Goal: Task Accomplishment & Management: Manage account settings

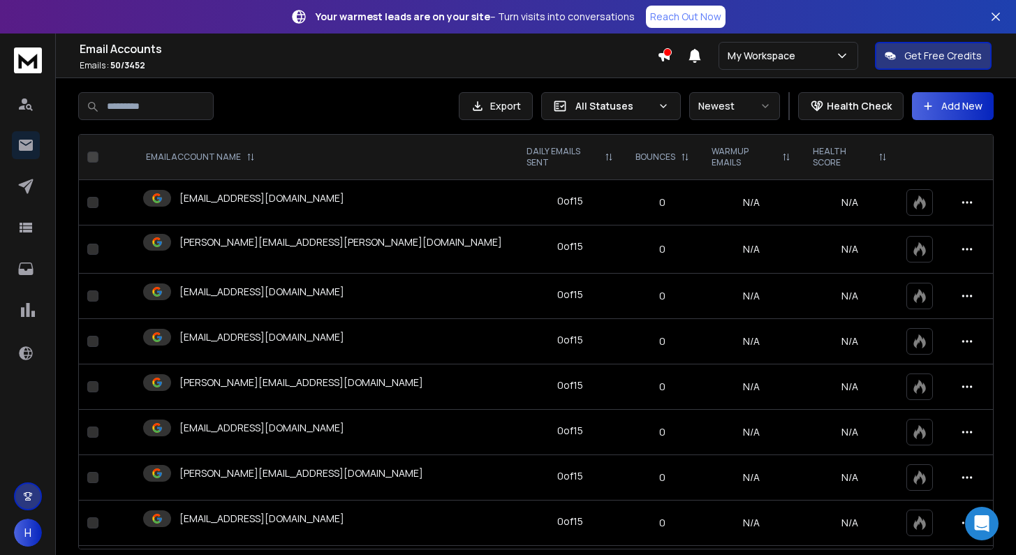
click at [156, 110] on input at bounding box center [145, 106] width 135 height 28
type input "*****"
click at [75, 224] on button "Select this Page" at bounding box center [76, 224] width 11 height 11
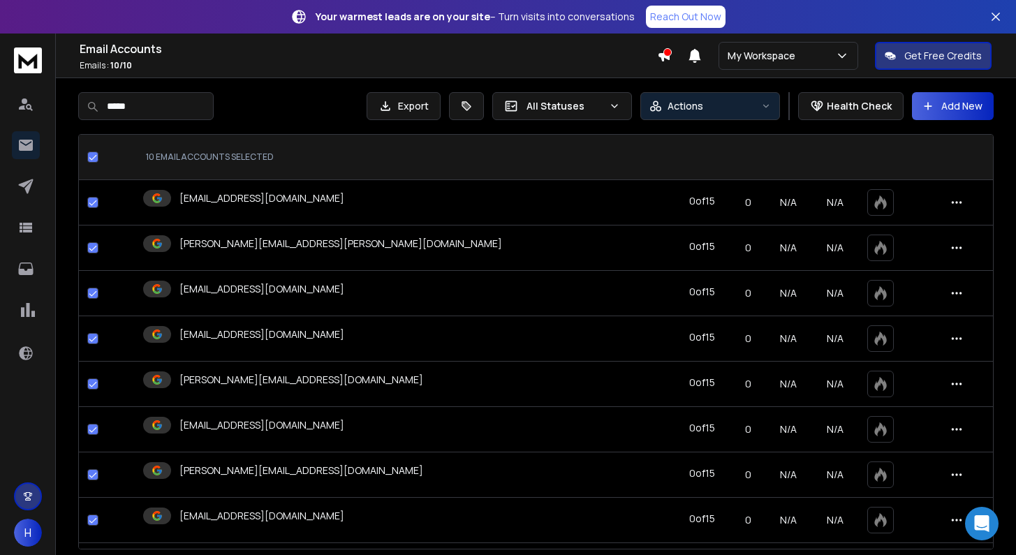
click at [731, 98] on button "Actions" at bounding box center [710, 106] width 140 height 28
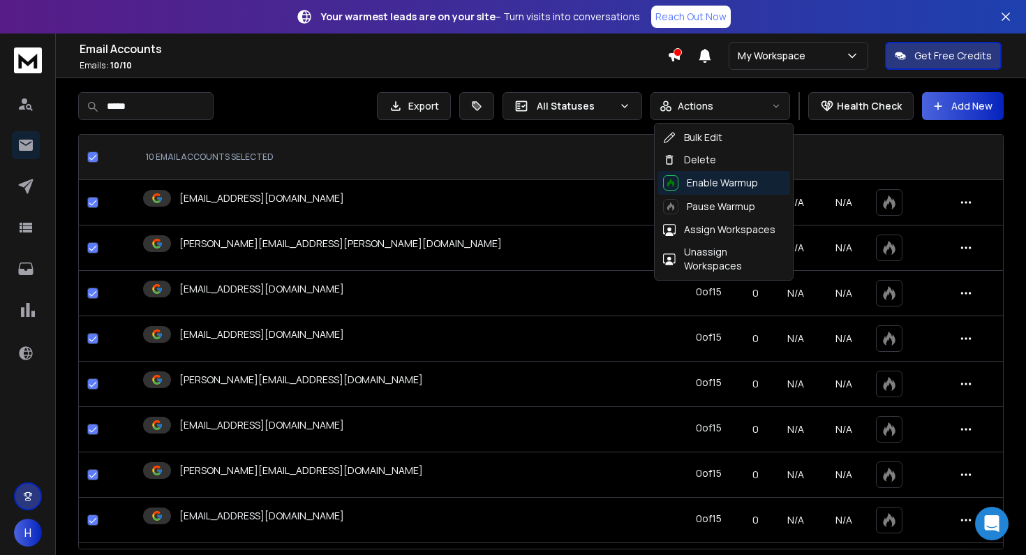
click at [708, 178] on div "Enable Warmup" at bounding box center [710, 182] width 95 height 15
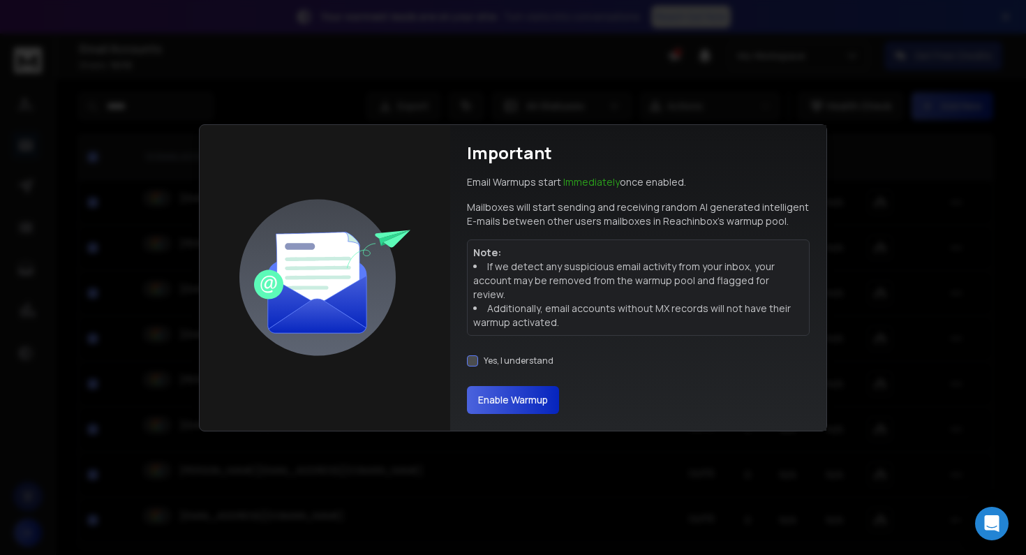
click at [480, 355] on div "Yes, I understand" at bounding box center [510, 360] width 87 height 11
click at [473, 355] on button "Yes, I understand" at bounding box center [472, 360] width 11 height 11
click at [491, 386] on button "Enable Warmup" at bounding box center [513, 400] width 92 height 28
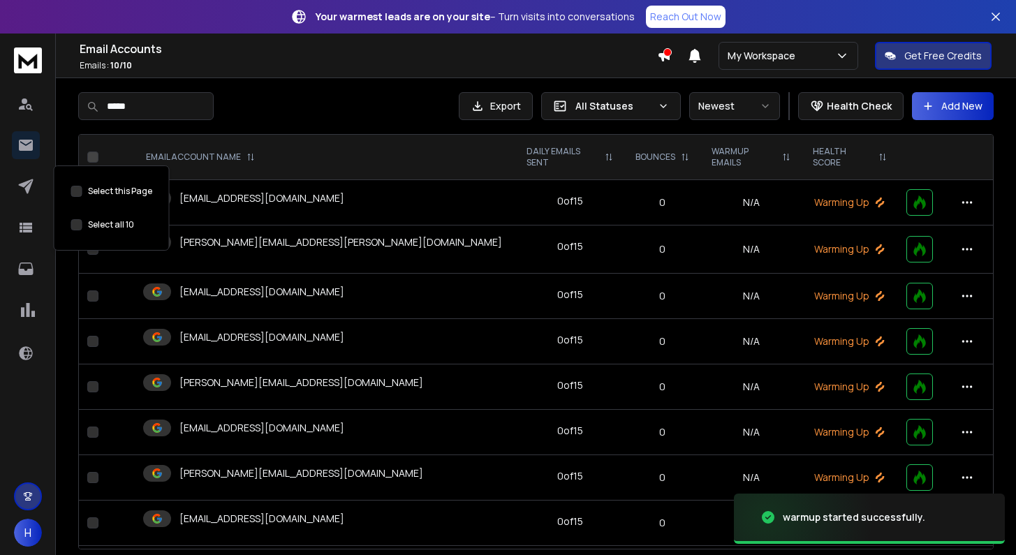
click at [75, 221] on button "Select this Page" at bounding box center [76, 224] width 11 height 11
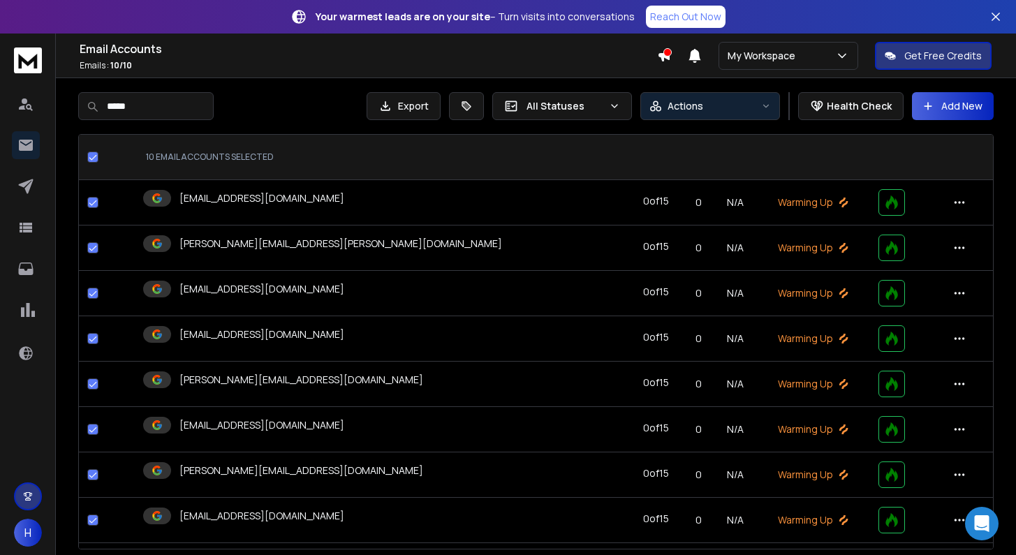
click at [661, 109] on icon "button" at bounding box center [655, 106] width 13 height 13
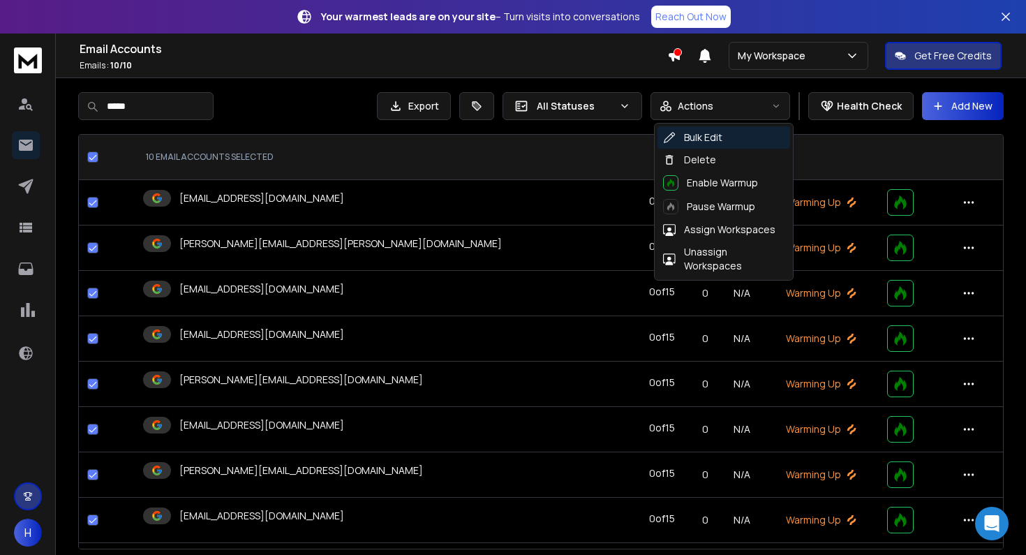
click at [674, 138] on icon at bounding box center [669, 137] width 13 height 13
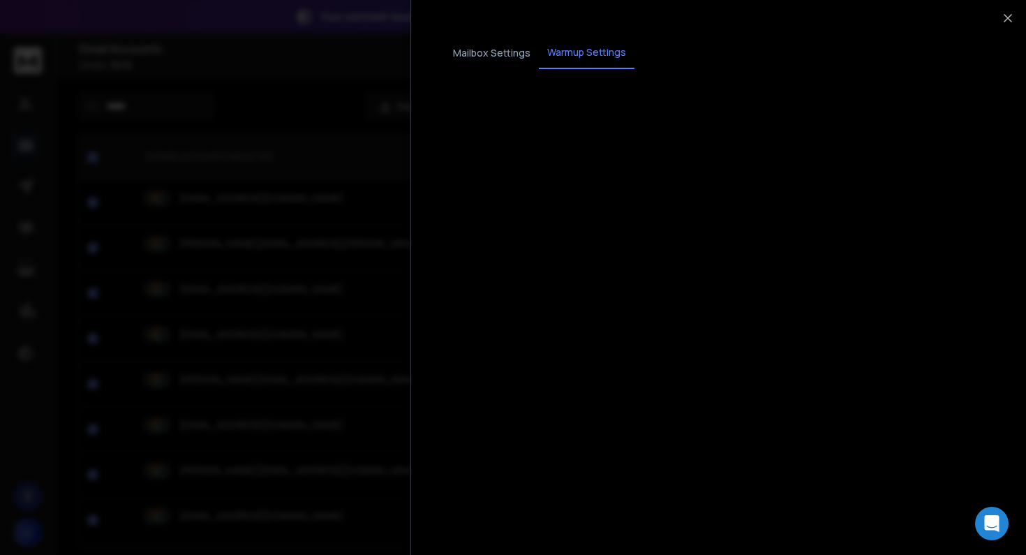
click at [595, 57] on button "Warmup Settings" at bounding box center [587, 53] width 96 height 32
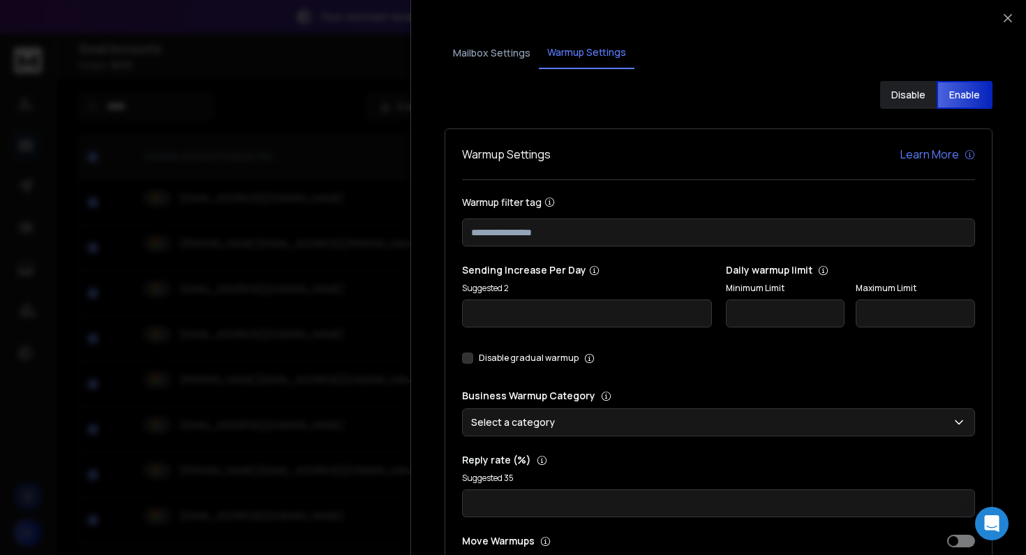
click at [555, 231] on input at bounding box center [718, 233] width 513 height 28
type input "*"
type input "**********"
click at [567, 325] on input "number" at bounding box center [587, 314] width 250 height 28
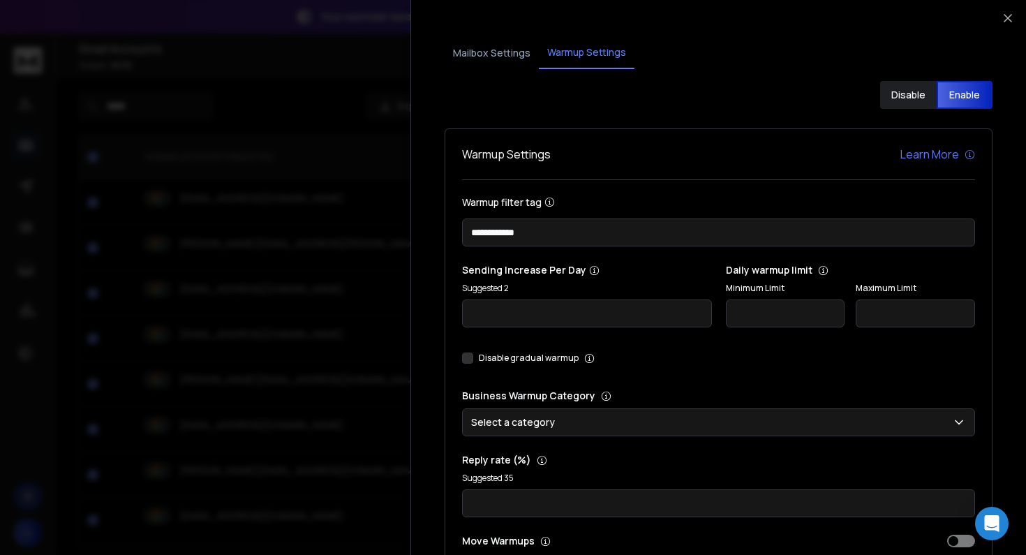
type input "*"
click at [770, 332] on form "**********" at bounding box center [718, 411] width 513 height 531
click at [778, 319] on input "number" at bounding box center [785, 314] width 119 height 28
type input "*"
click at [911, 312] on input "number" at bounding box center [915, 314] width 119 height 28
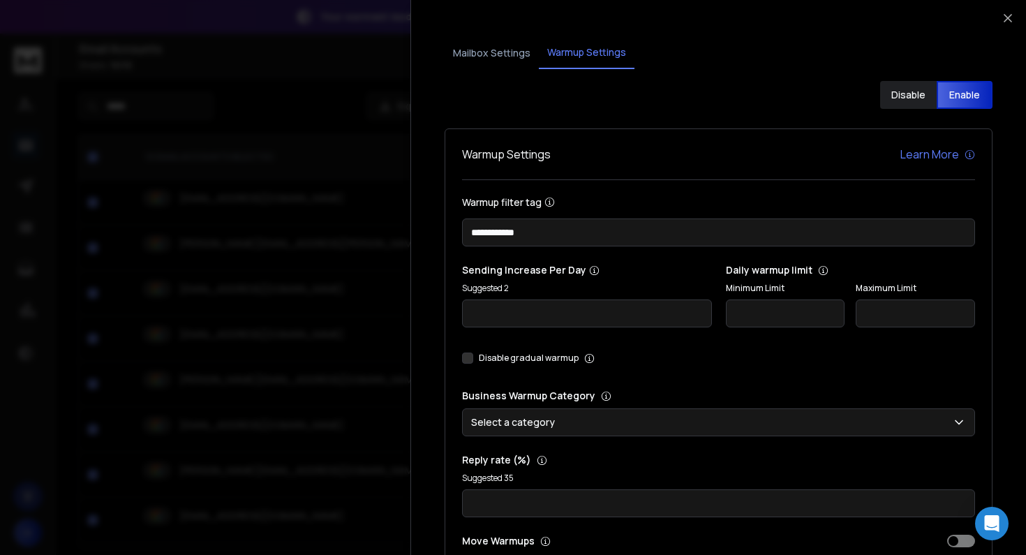
type input "*"
click at [773, 360] on div "Disable gradual warmup" at bounding box center [718, 358] width 513 height 28
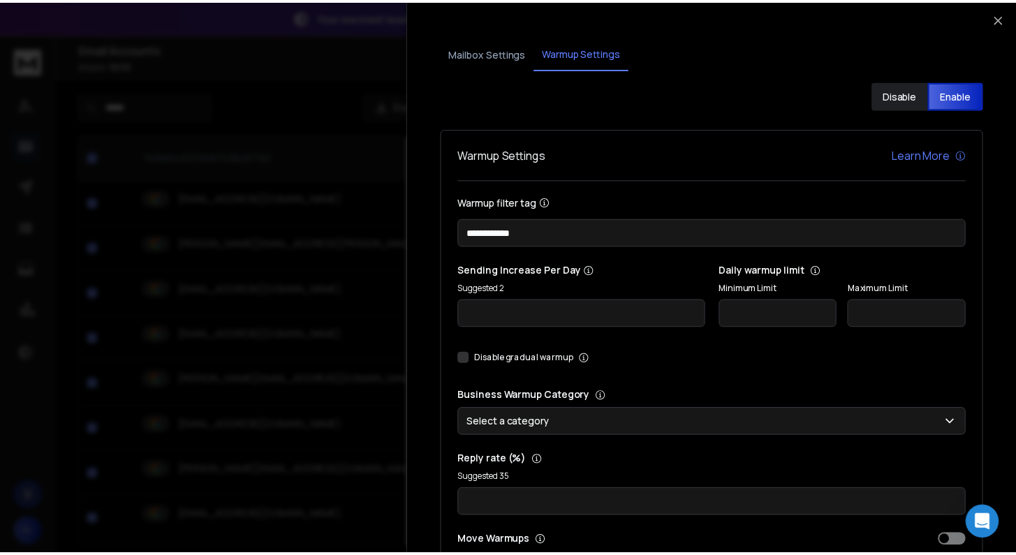
scroll to position [179, 0]
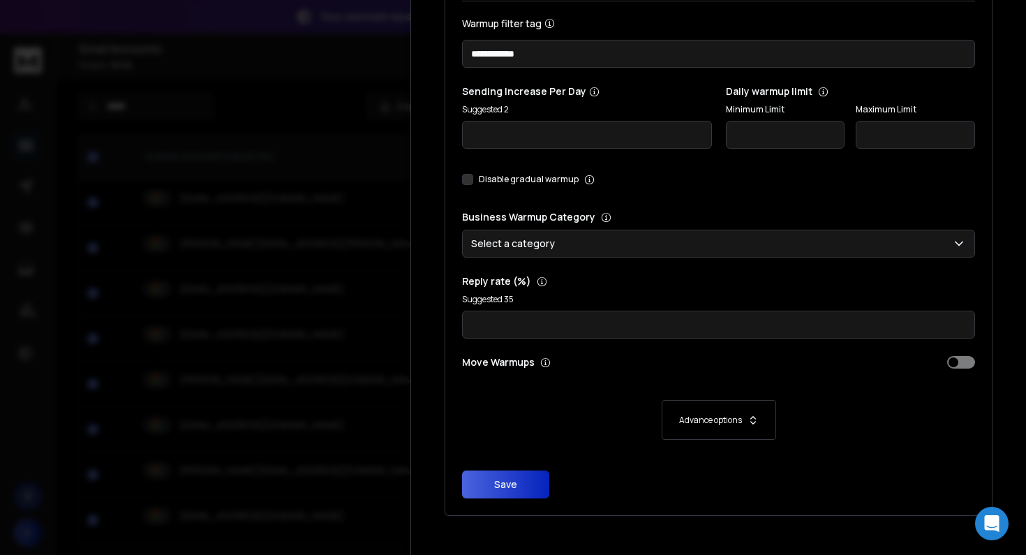
click at [524, 483] on button "Save" at bounding box center [505, 485] width 87 height 28
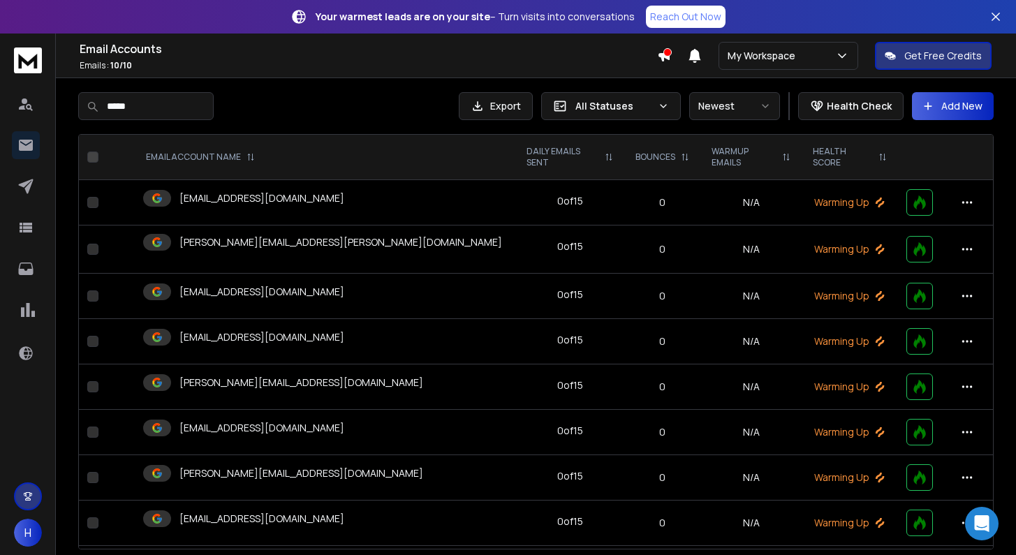
click at [142, 110] on input "*****" at bounding box center [145, 106] width 135 height 28
click at [143, 110] on input "*****" at bounding box center [145, 106] width 135 height 28
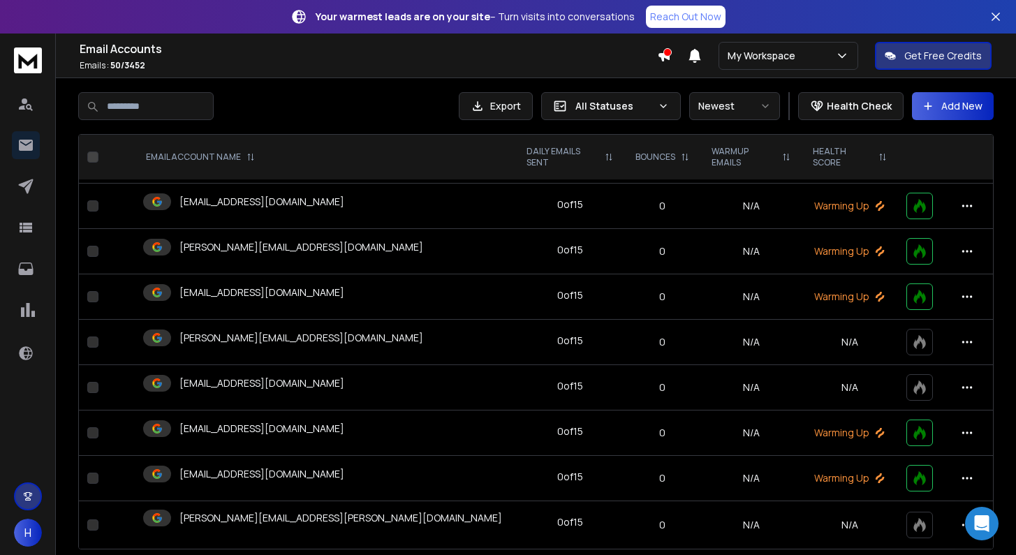
scroll to position [229, 0]
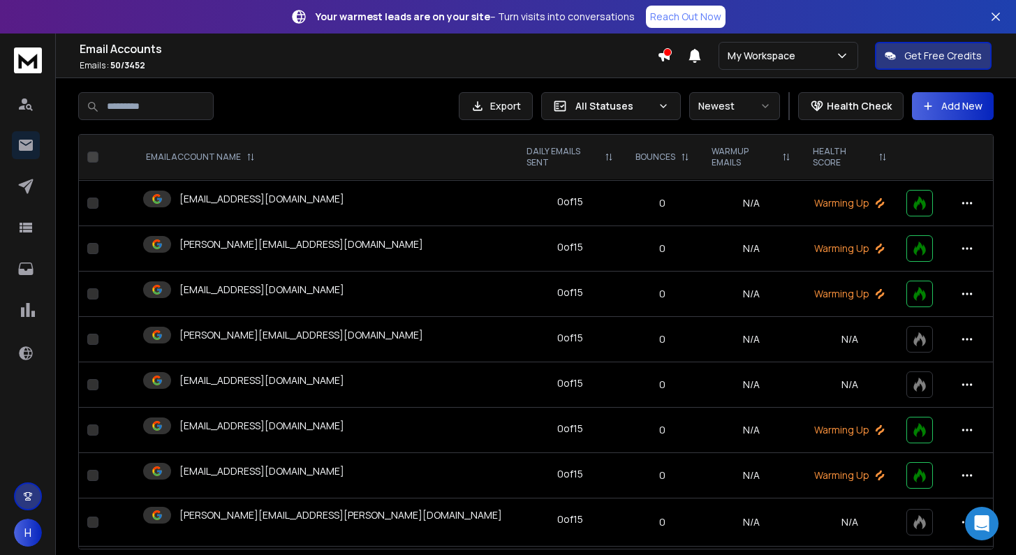
click at [91, 335] on button "button" at bounding box center [92, 339] width 11 height 11
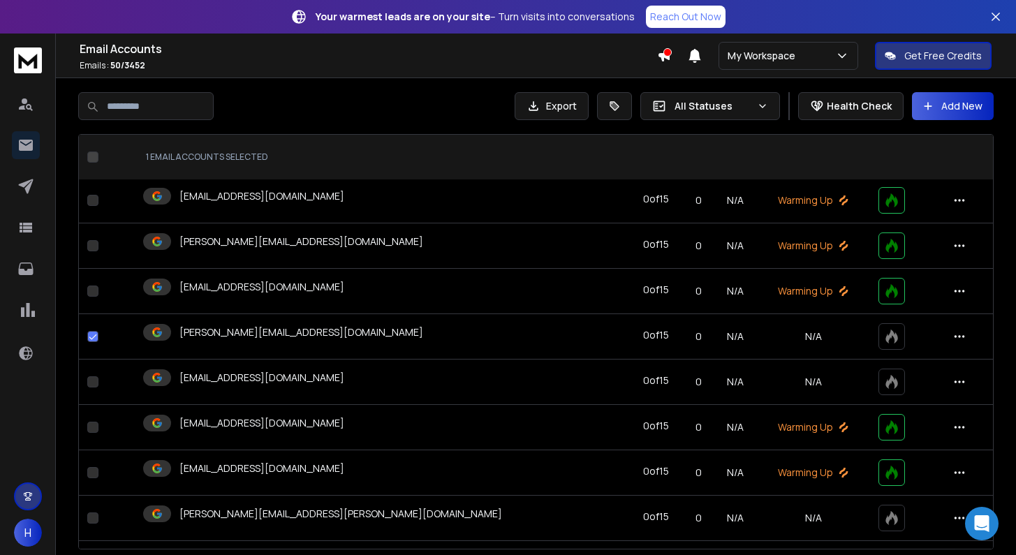
click at [90, 381] on button "button" at bounding box center [92, 381] width 11 height 11
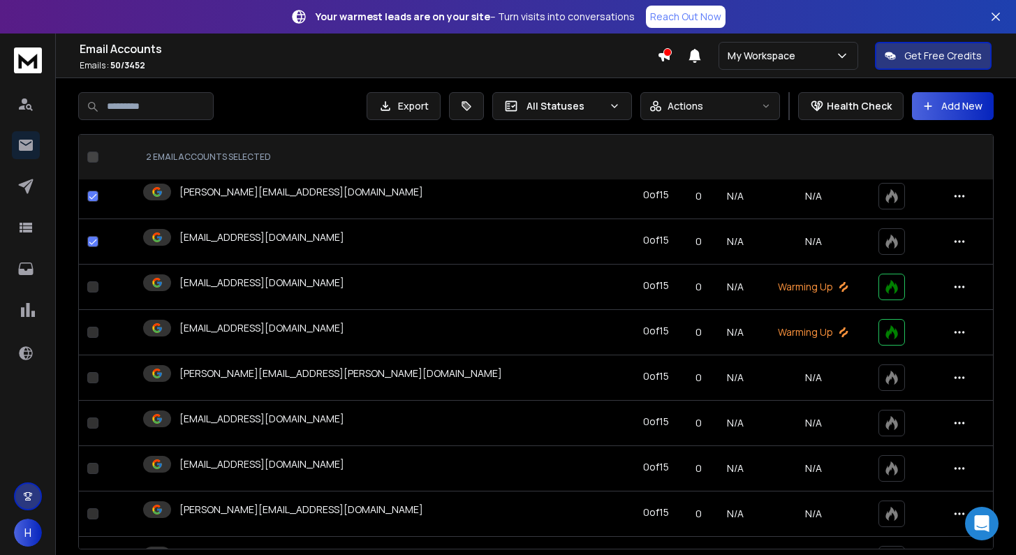
scroll to position [388, 0]
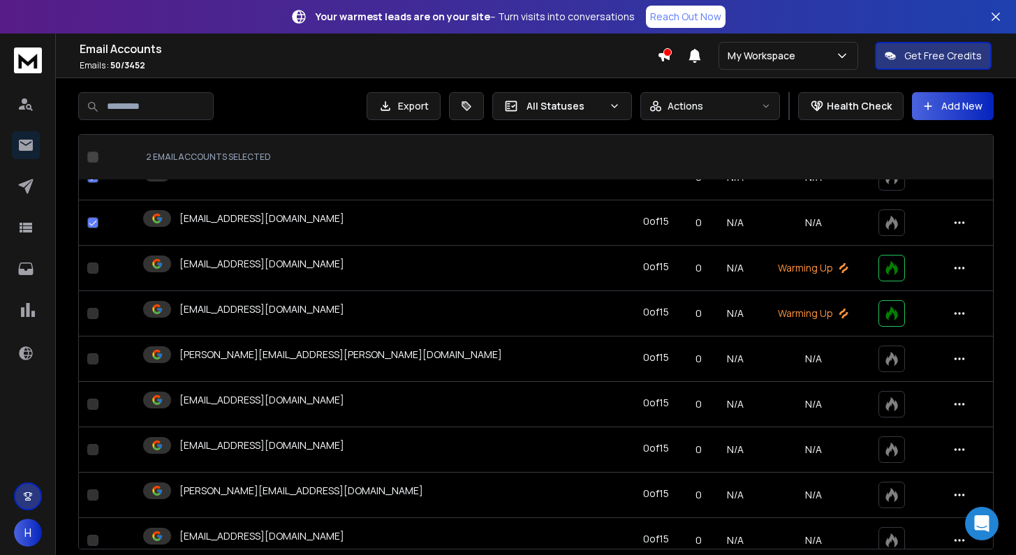
click at [93, 357] on button "button" at bounding box center [92, 358] width 11 height 11
click at [90, 405] on button "button" at bounding box center [92, 404] width 11 height 11
click at [91, 449] on button "button" at bounding box center [92, 449] width 11 height 11
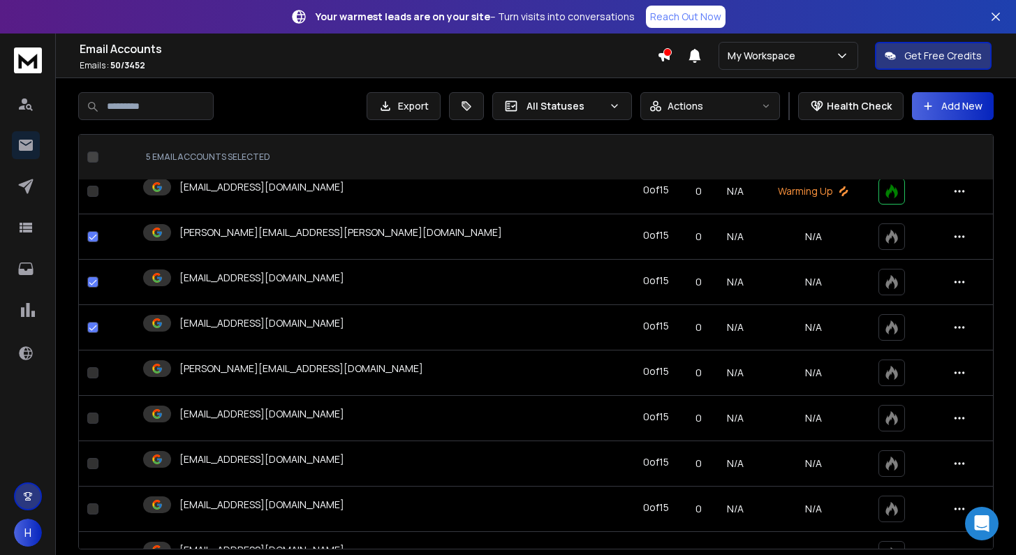
scroll to position [516, 0]
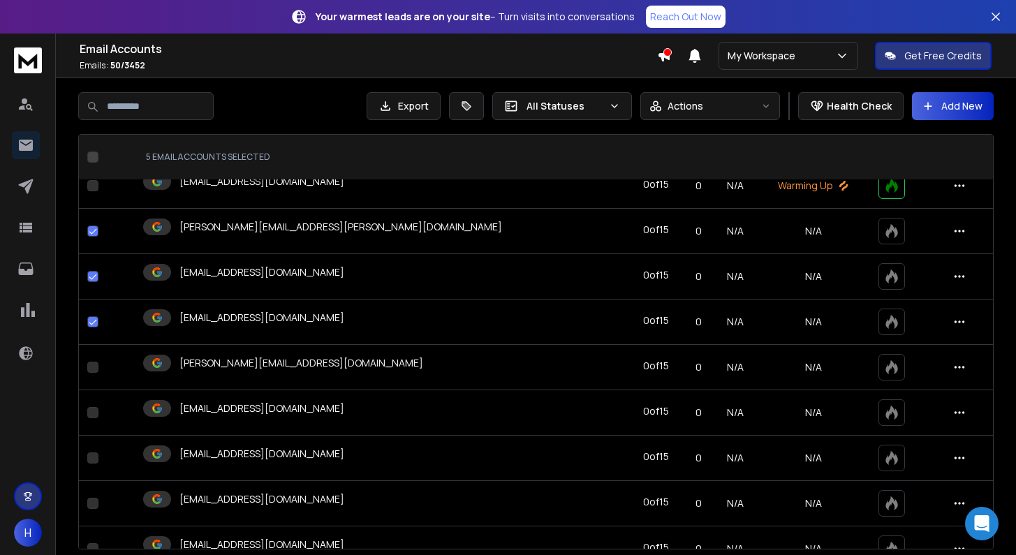
click at [93, 367] on button "button" at bounding box center [92, 367] width 11 height 11
click at [93, 413] on button "button" at bounding box center [92, 412] width 11 height 11
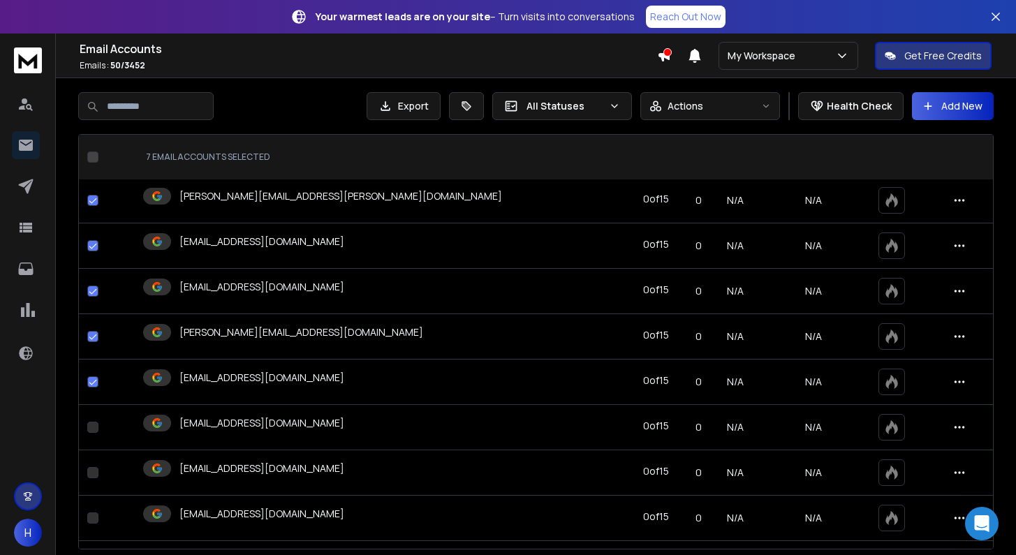
scroll to position [547, 0]
click at [92, 427] on button "button" at bounding box center [92, 426] width 11 height 11
click at [96, 475] on button "button" at bounding box center [92, 471] width 11 height 11
click at [90, 516] on button "button" at bounding box center [92, 517] width 11 height 11
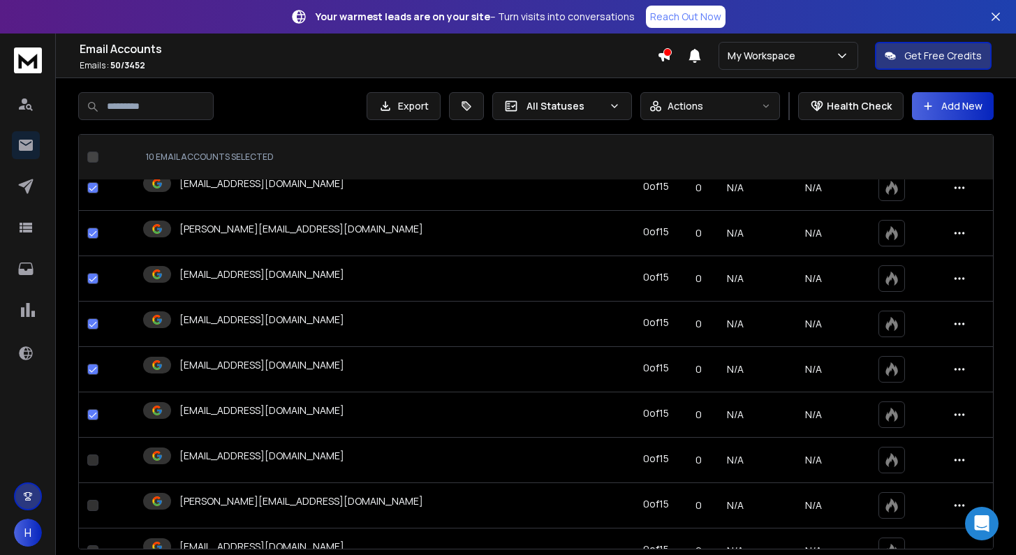
scroll to position [655, 0]
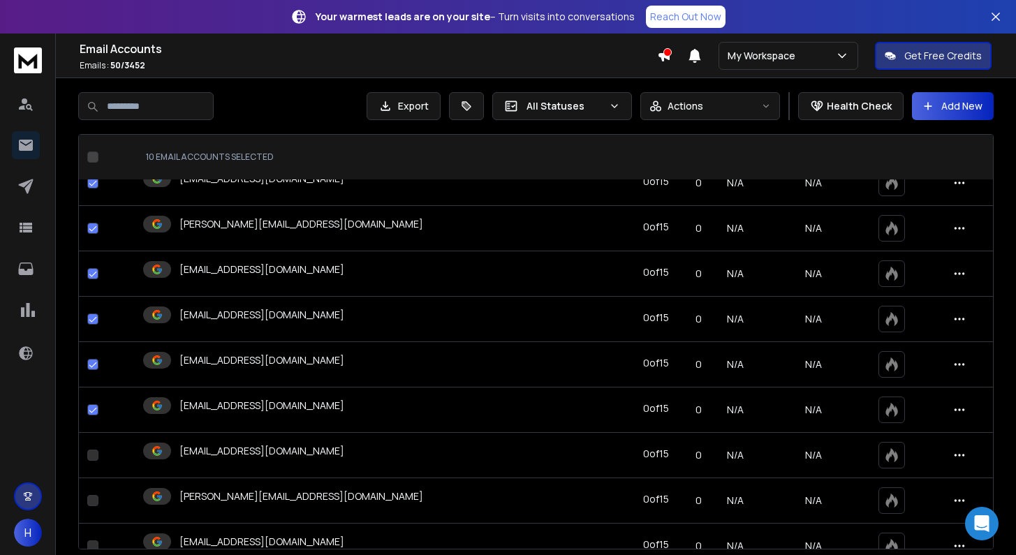
click at [94, 458] on button "button" at bounding box center [92, 455] width 11 height 11
click at [94, 496] on button "button" at bounding box center [92, 500] width 11 height 11
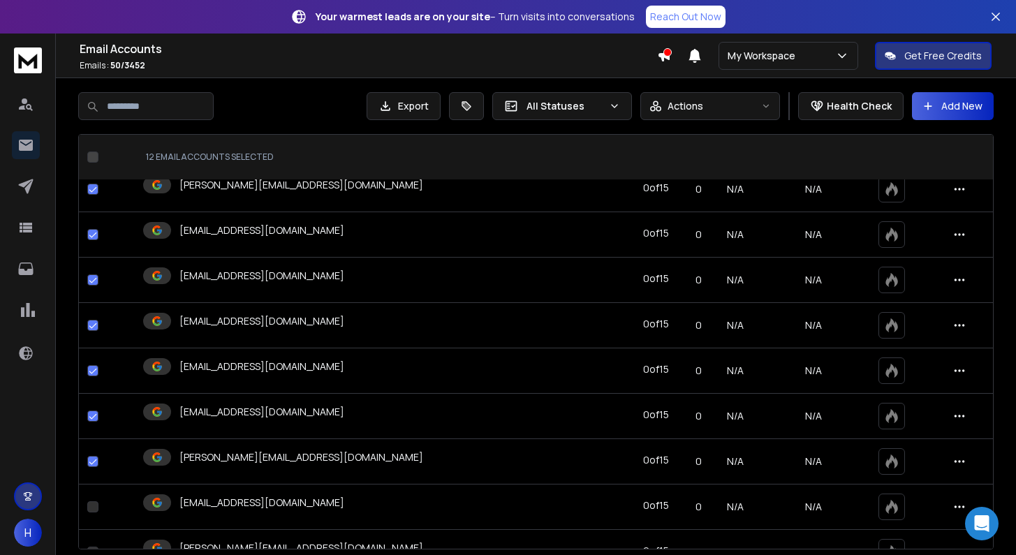
scroll to position [695, 0]
click at [91, 505] on button "button" at bounding box center [92, 506] width 11 height 11
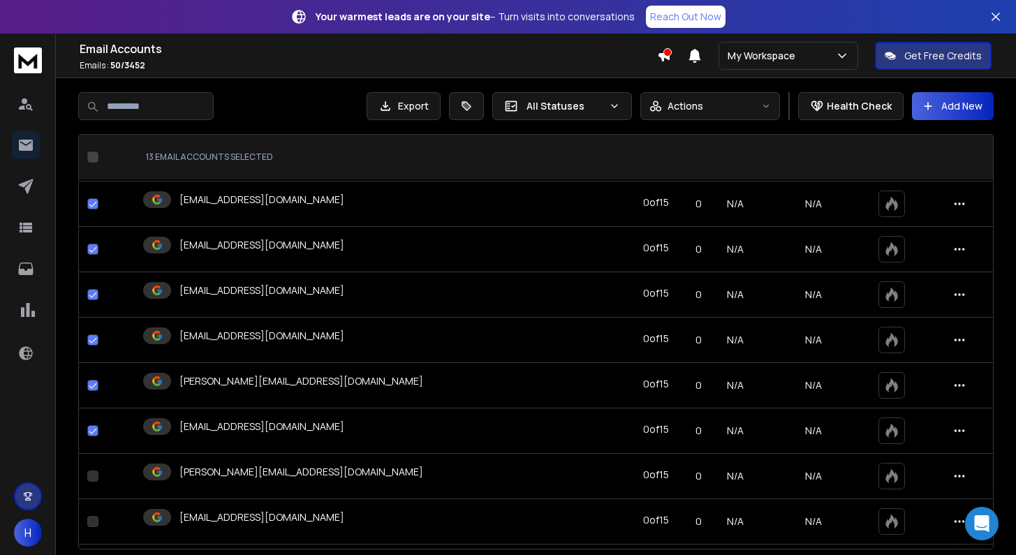
scroll to position [793, 0]
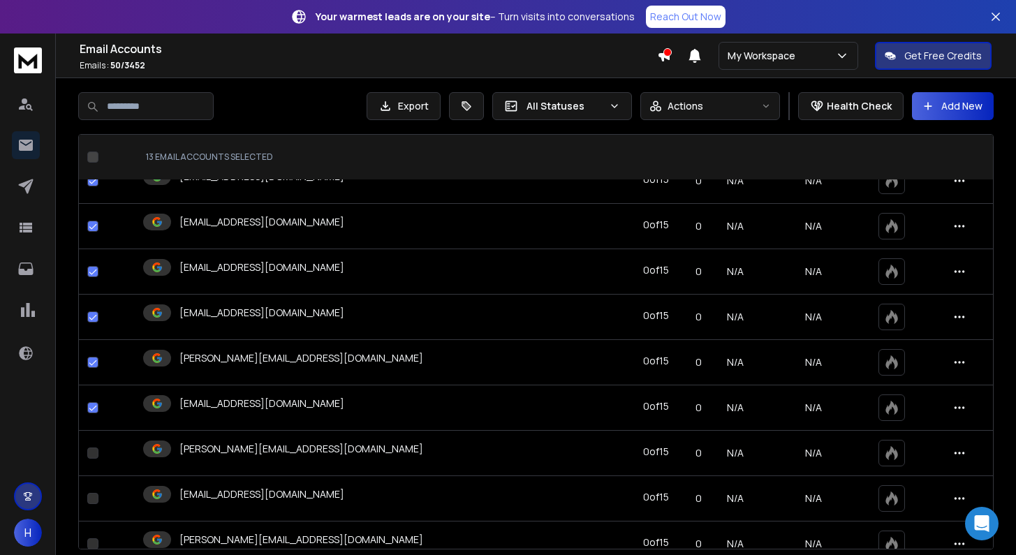
click at [90, 457] on button "button" at bounding box center [92, 453] width 11 height 11
click at [93, 496] on button "button" at bounding box center [92, 498] width 11 height 11
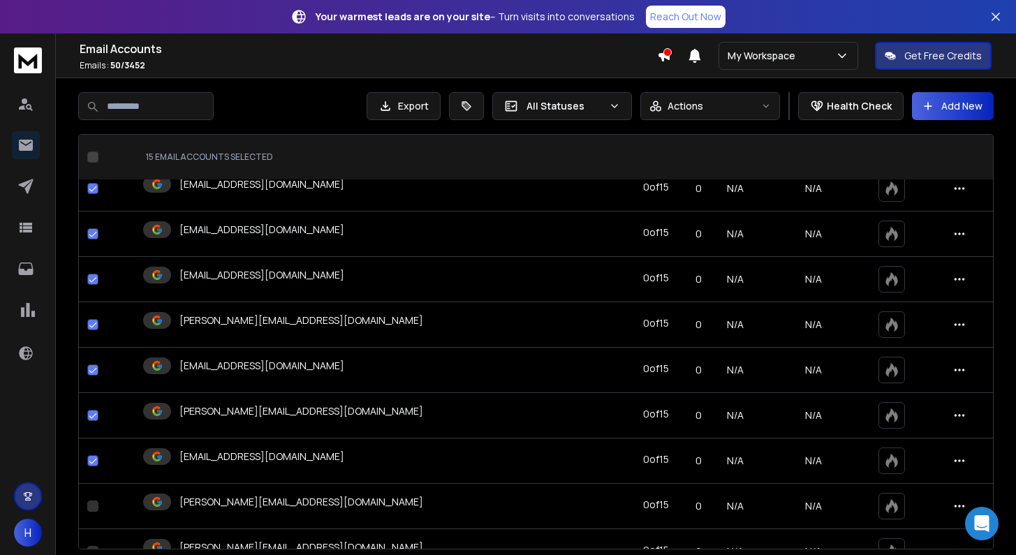
scroll to position [832, 0]
click at [93, 506] on button "button" at bounding box center [92, 505] width 11 height 11
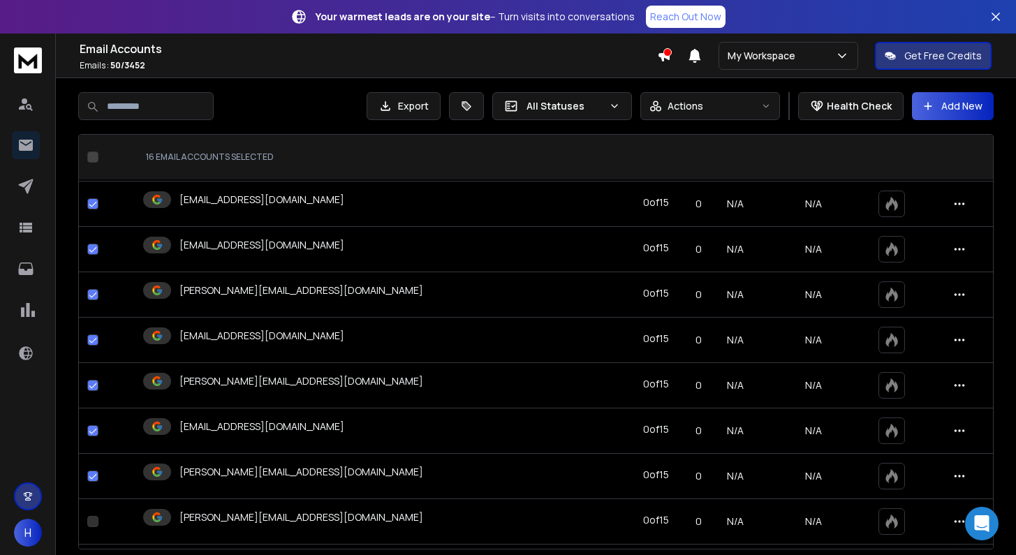
scroll to position [981, 0]
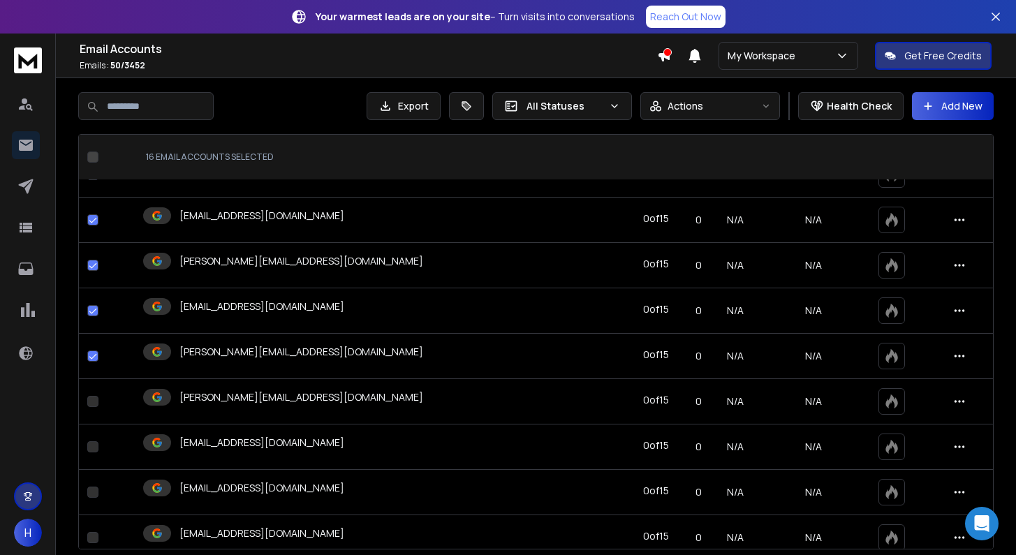
click at [94, 398] on button "button" at bounding box center [92, 401] width 11 height 11
click at [92, 445] on button "button" at bounding box center [92, 446] width 11 height 11
click at [96, 492] on button "button" at bounding box center [92, 492] width 11 height 11
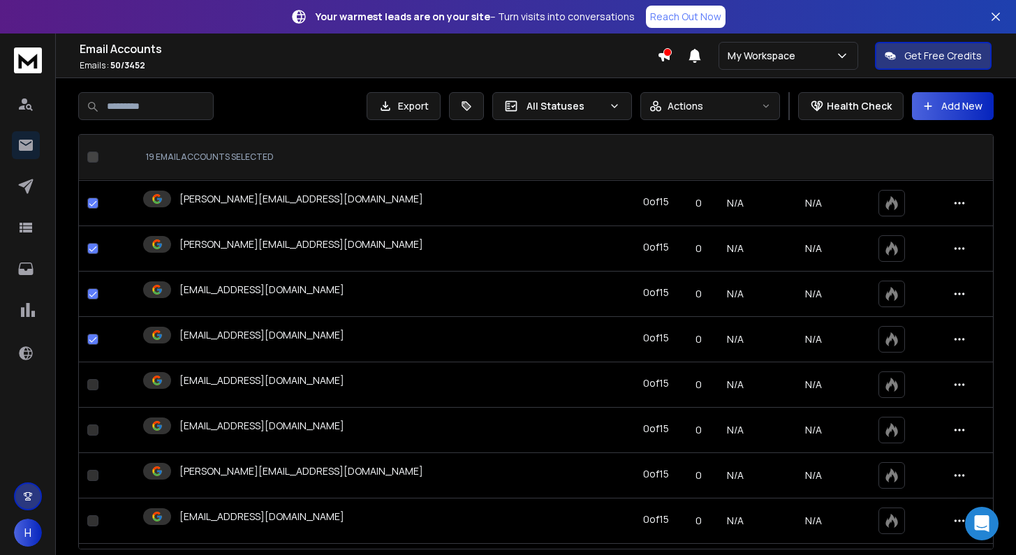
scroll to position [1138, 0]
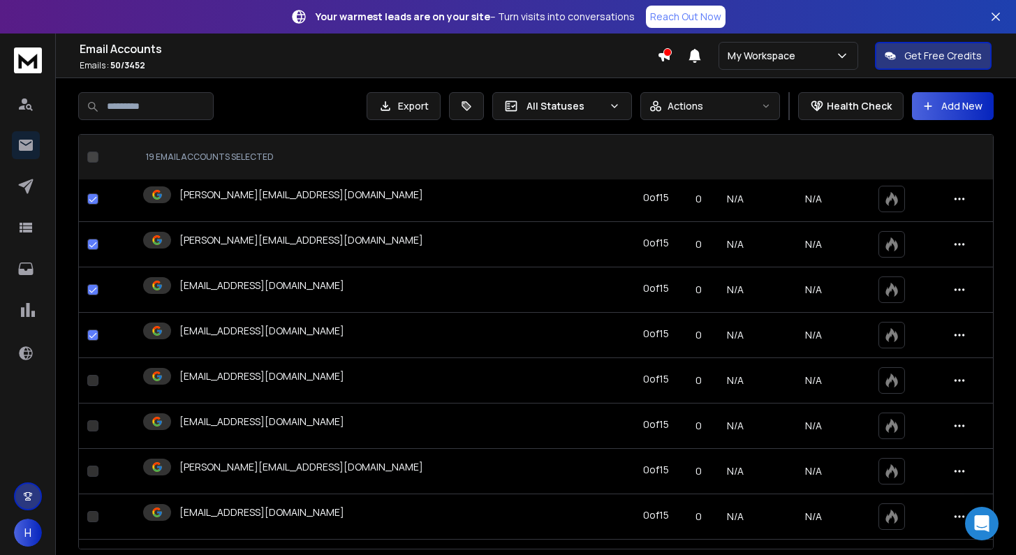
click at [86, 383] on td at bounding box center [107, 380] width 56 height 45
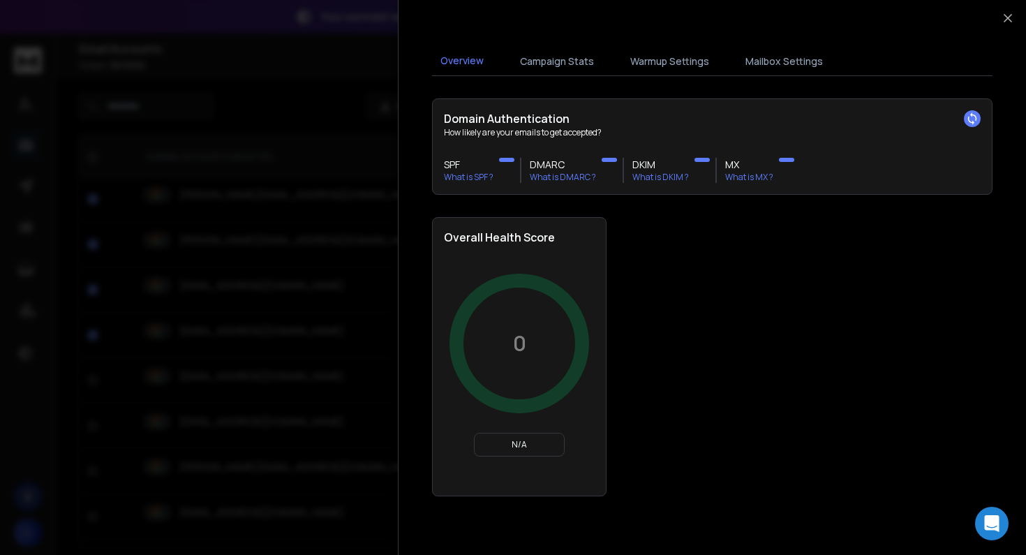
click at [90, 392] on div at bounding box center [513, 277] width 1026 height 555
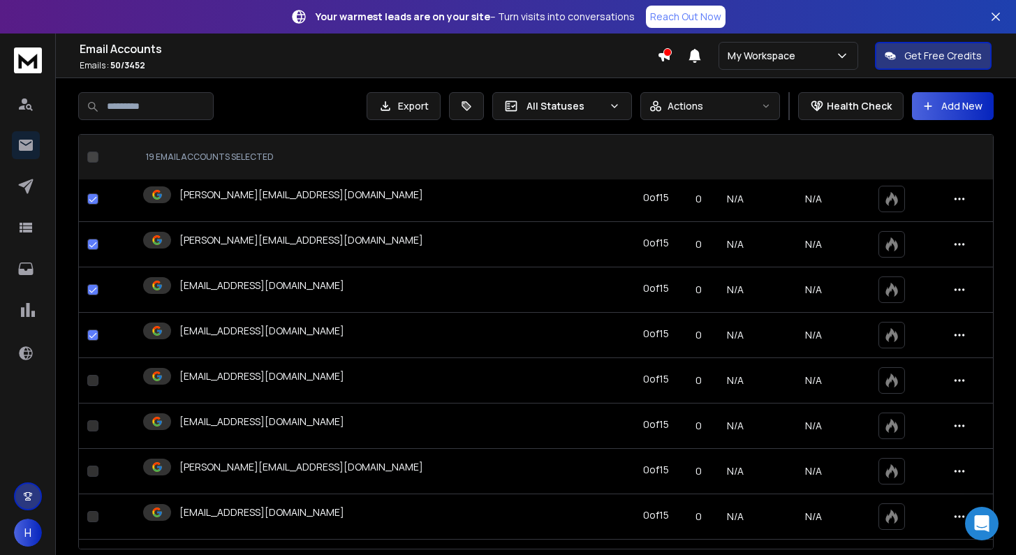
click at [90, 382] on button "button" at bounding box center [92, 380] width 11 height 11
click at [95, 430] on button "button" at bounding box center [92, 425] width 11 height 11
click at [90, 468] on button "button" at bounding box center [92, 471] width 11 height 11
click at [94, 519] on button "button" at bounding box center [92, 516] width 11 height 11
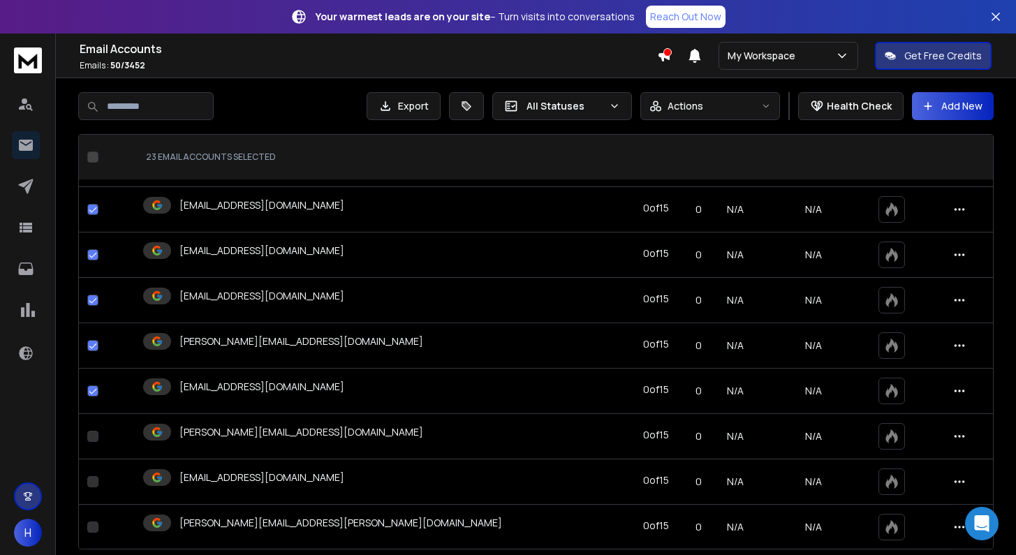
scroll to position [1264, 0]
click at [91, 435] on button "button" at bounding box center [92, 435] width 11 height 11
click at [91, 482] on button "button" at bounding box center [92, 480] width 11 height 11
click at [90, 526] on button "button" at bounding box center [92, 526] width 11 height 11
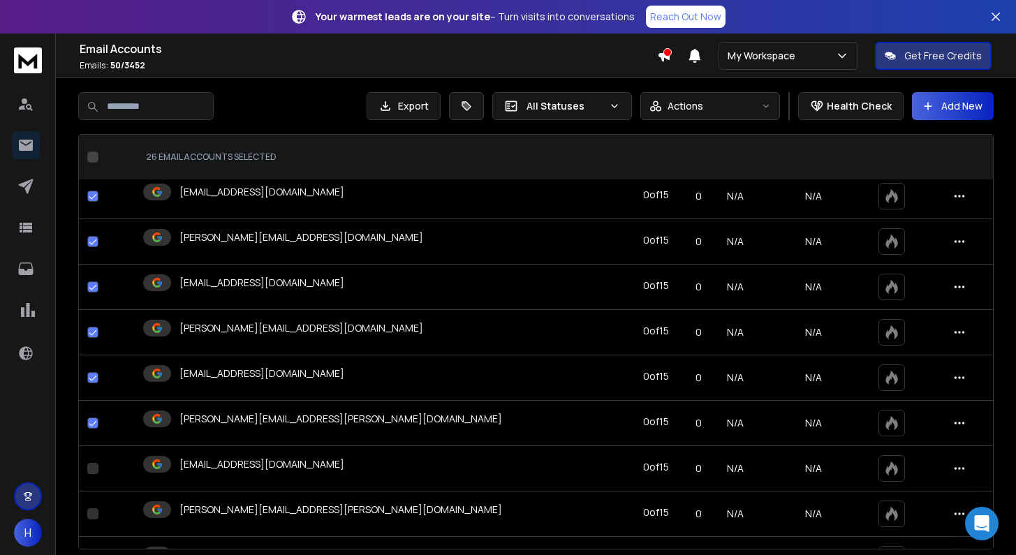
scroll to position [1395, 0]
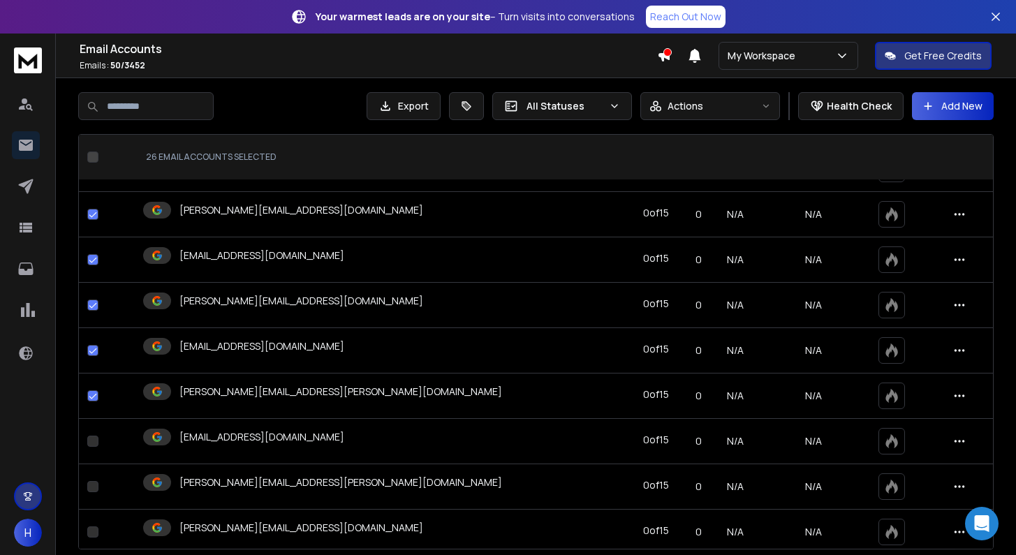
click at [91, 444] on button "button" at bounding box center [92, 441] width 11 height 11
click at [89, 483] on button "button" at bounding box center [92, 486] width 11 height 11
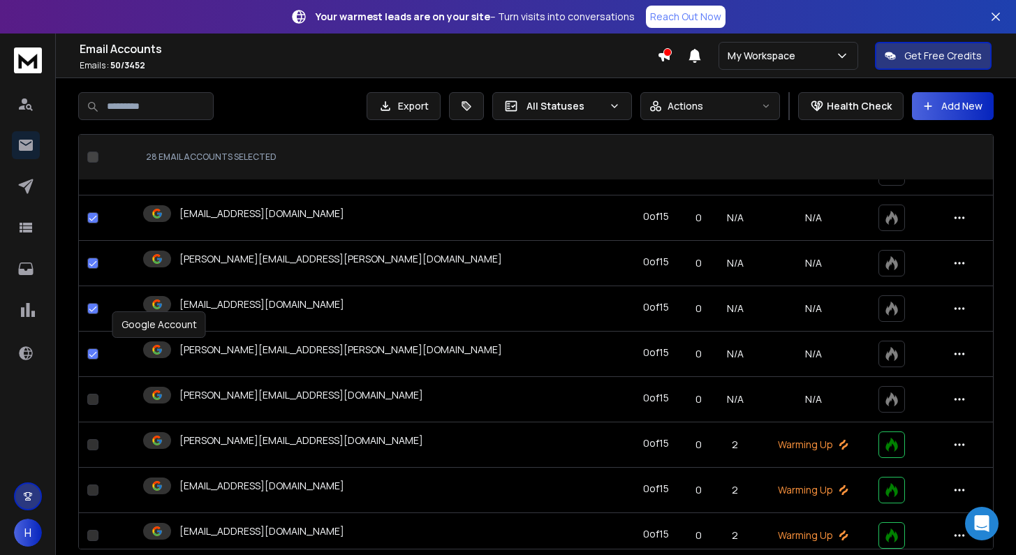
scroll to position [1530, 0]
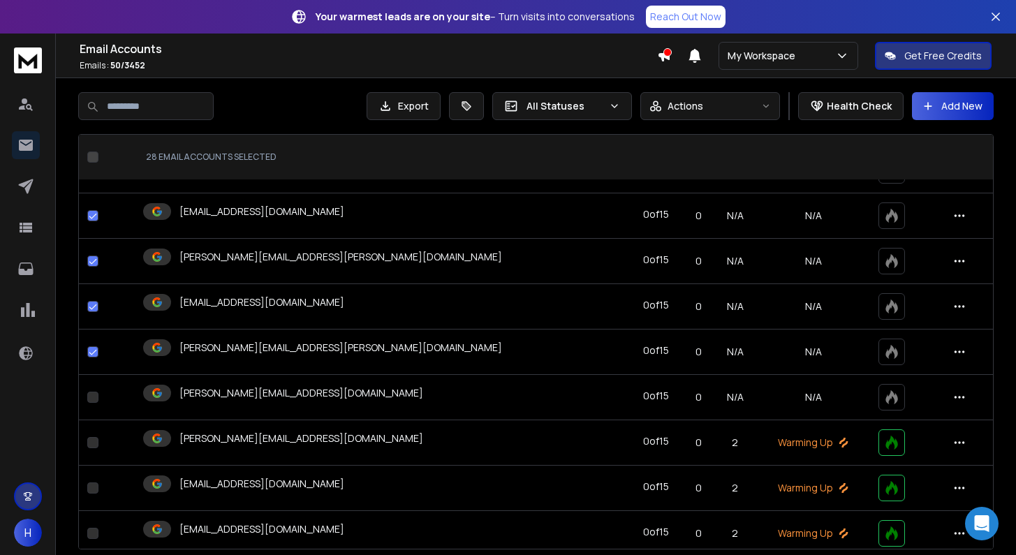
click at [93, 398] on button "button" at bounding box center [92, 397] width 11 height 11
click at [666, 100] on div "Actions" at bounding box center [702, 106] width 106 height 14
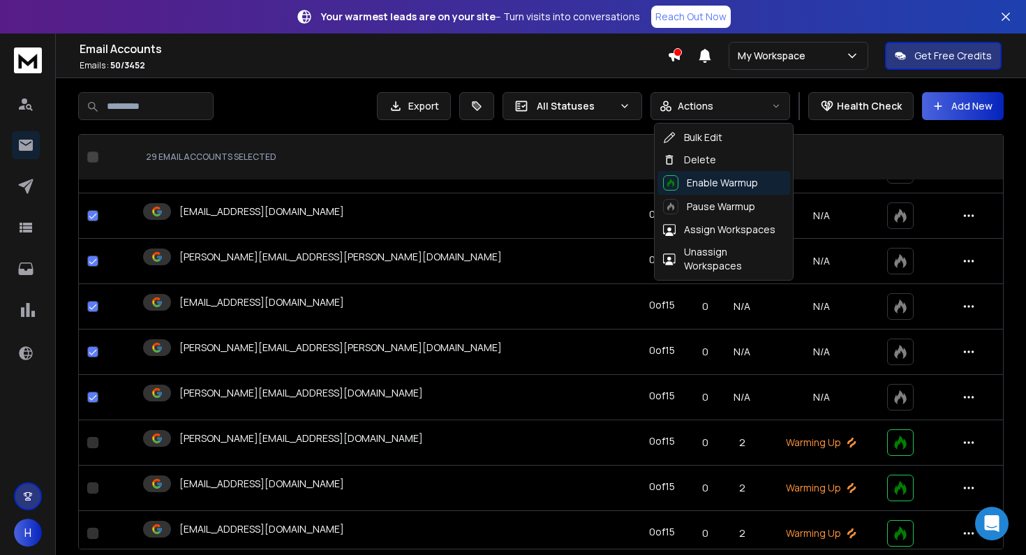
click at [678, 193] on div "Enable Warmup" at bounding box center [724, 183] width 133 height 24
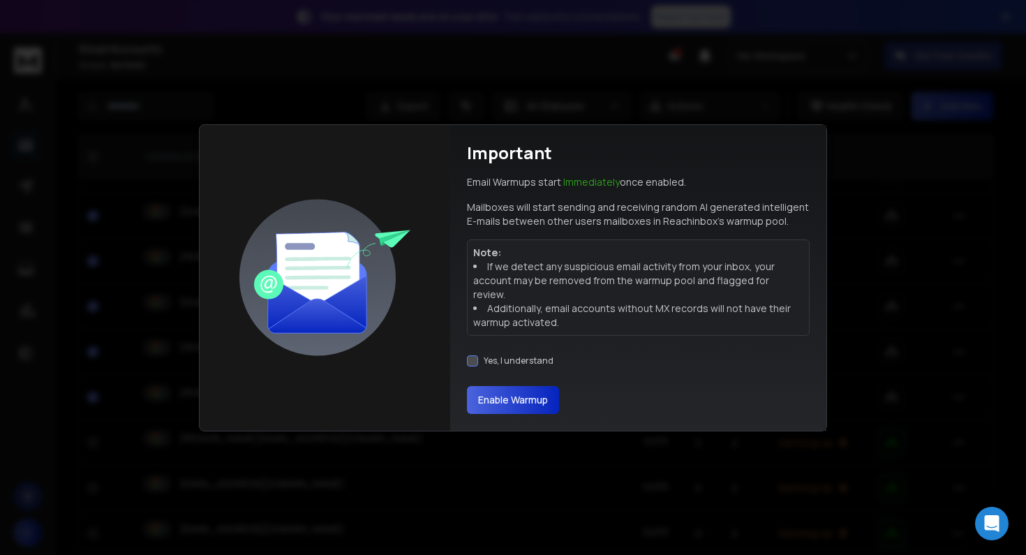
click at [471, 359] on button "Yes, I understand" at bounding box center [472, 360] width 11 height 11
click at [489, 387] on button "Enable Warmup" at bounding box center [513, 400] width 92 height 28
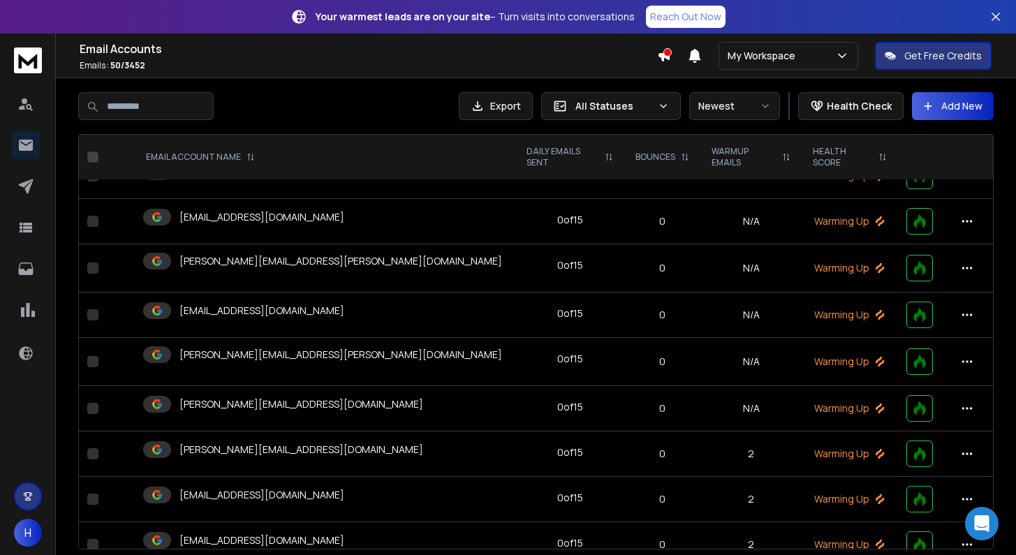
click at [93, 403] on button "button" at bounding box center [92, 408] width 11 height 11
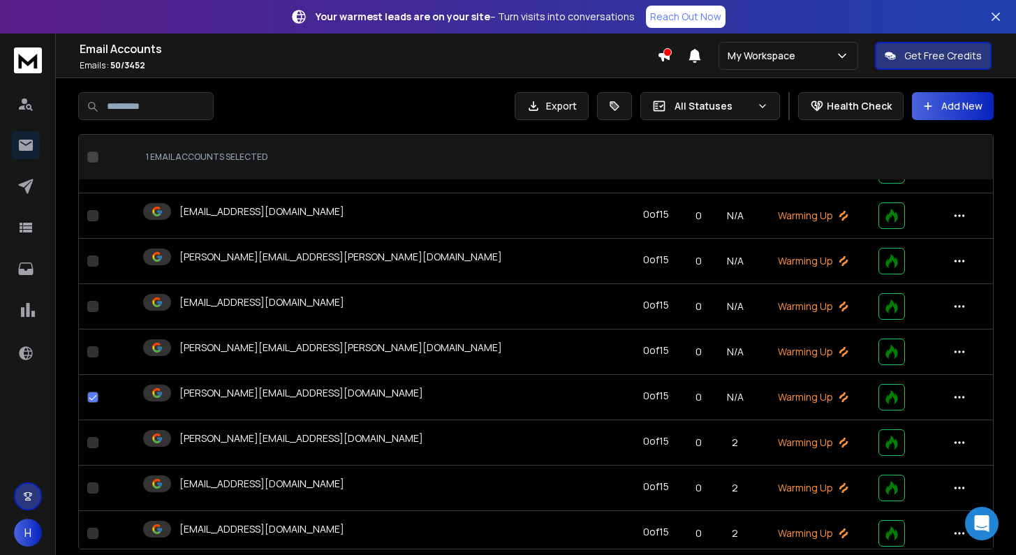
click at [95, 348] on button "button" at bounding box center [92, 351] width 11 height 11
click at [90, 307] on button "button" at bounding box center [92, 306] width 11 height 11
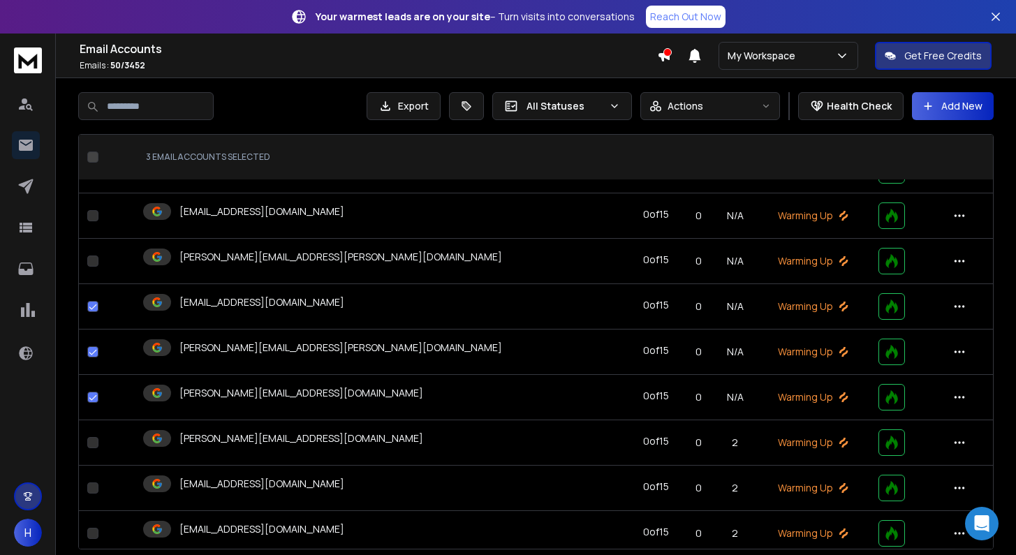
click at [92, 258] on button "button" at bounding box center [92, 261] width 11 height 11
click at [93, 208] on td at bounding box center [107, 215] width 56 height 45
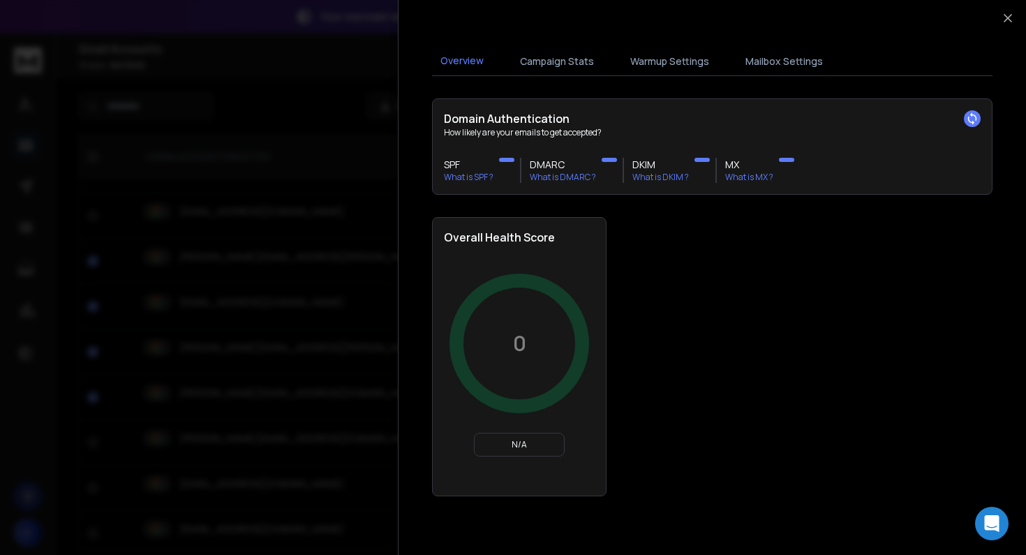
click at [112, 249] on div at bounding box center [513, 277] width 1026 height 555
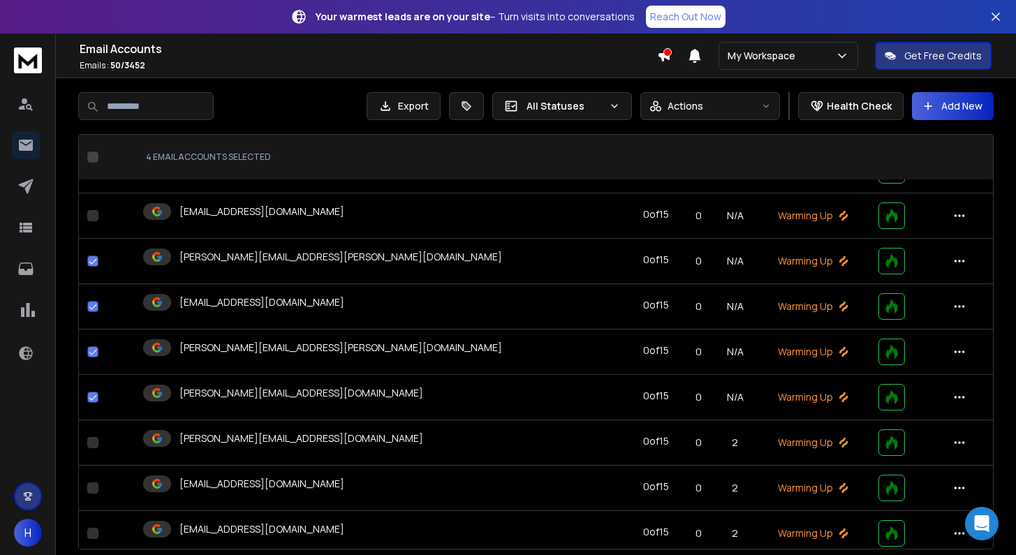
click at [94, 217] on button "button" at bounding box center [92, 215] width 11 height 11
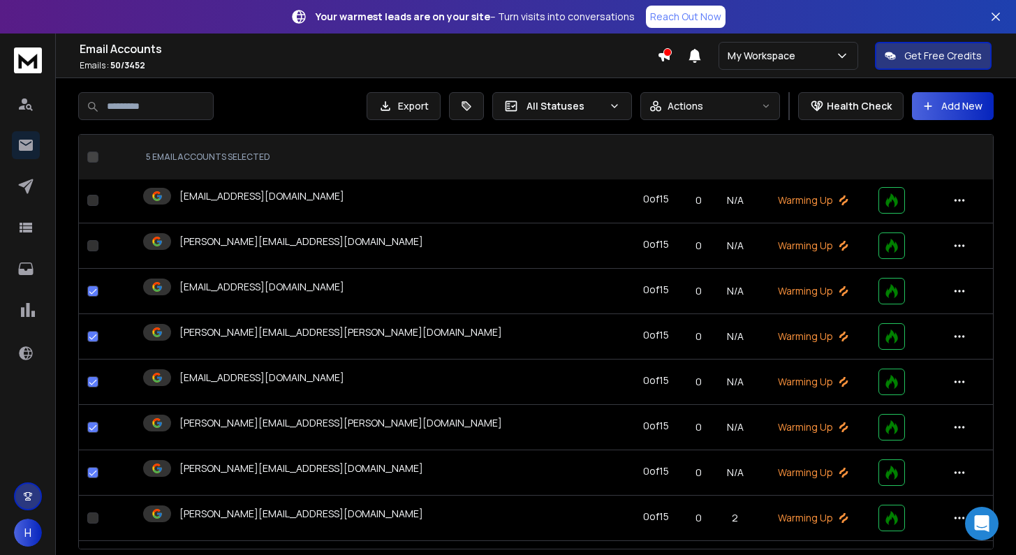
scroll to position [1454, 0]
click at [93, 246] on button "button" at bounding box center [92, 246] width 11 height 11
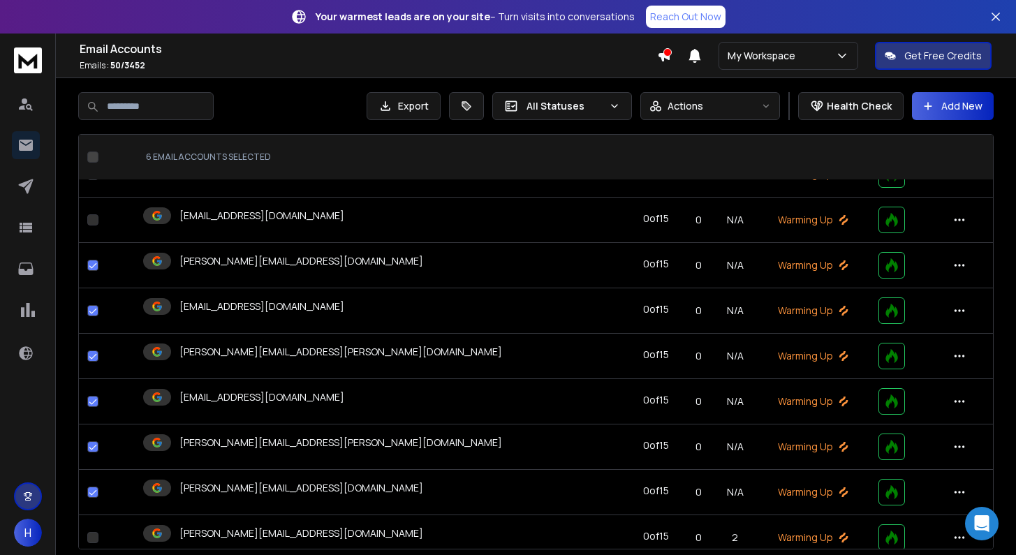
scroll to position [1407, 0]
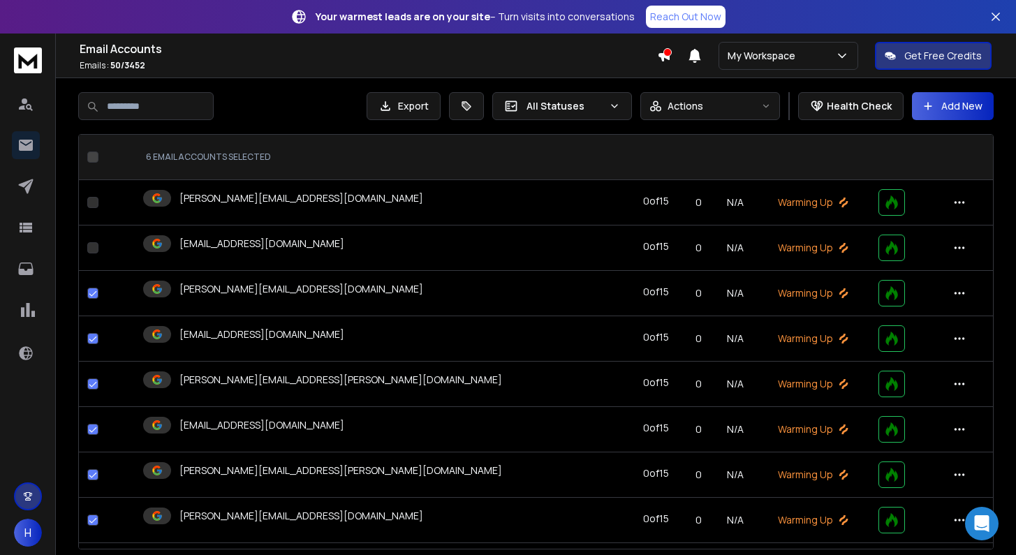
click at [96, 248] on button "button" at bounding box center [92, 247] width 11 height 11
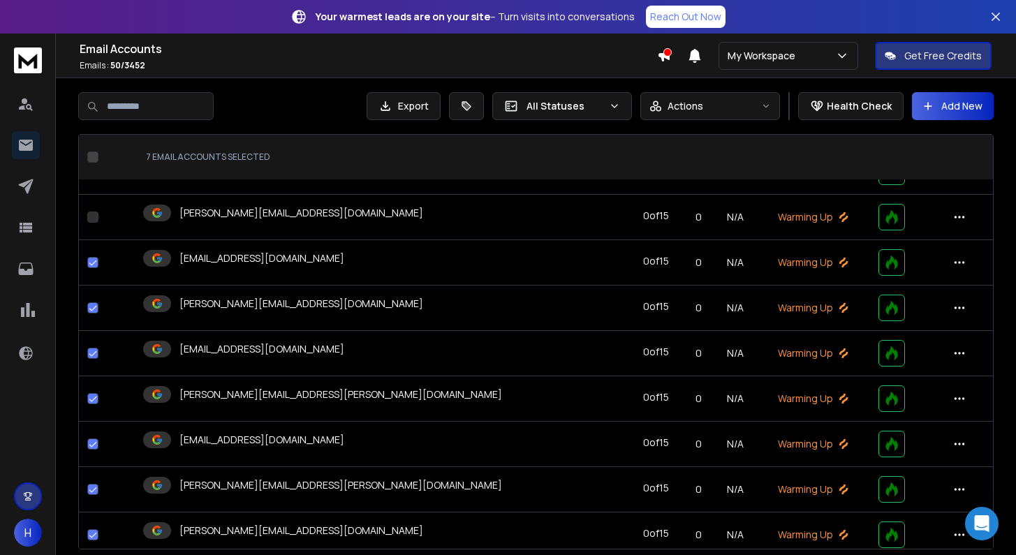
scroll to position [1368, 0]
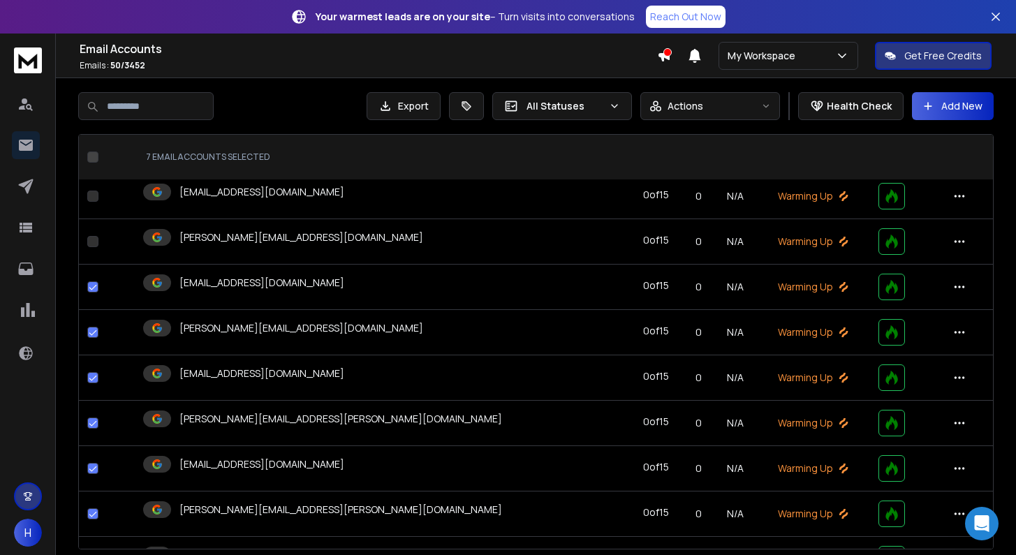
click at [90, 238] on button "button" at bounding box center [92, 241] width 11 height 11
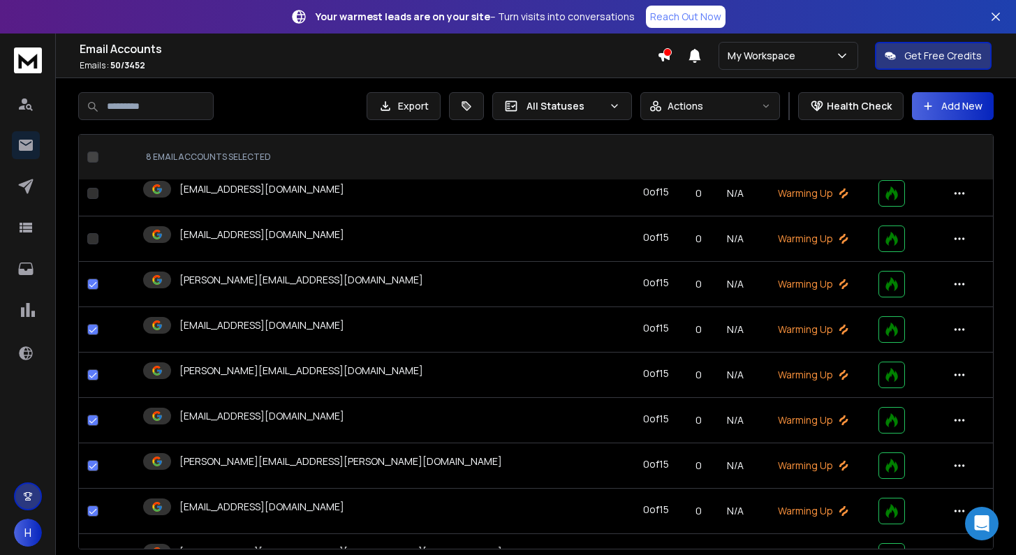
scroll to position [1322, 0]
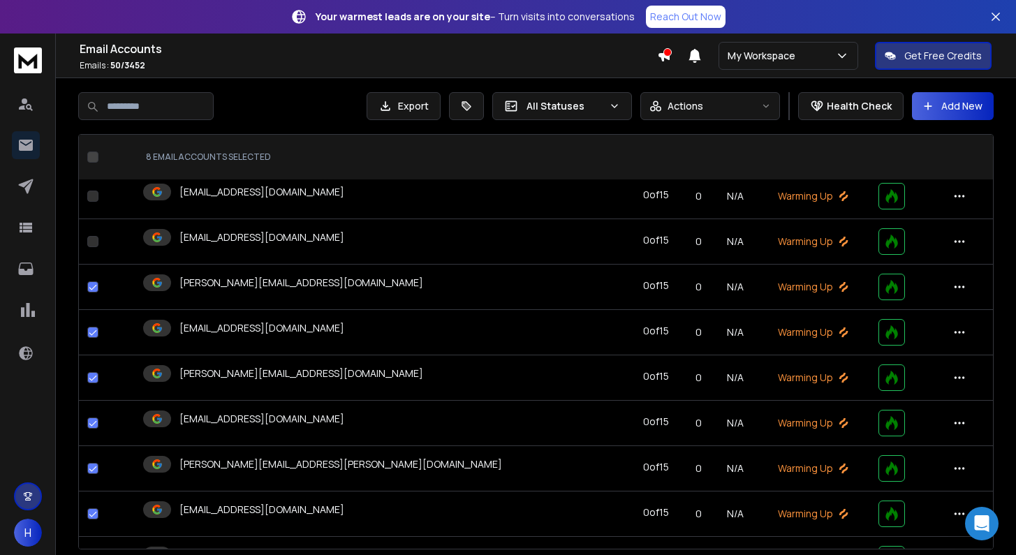
click at [93, 237] on button "button" at bounding box center [92, 241] width 11 height 11
click at [90, 193] on button "button" at bounding box center [92, 196] width 11 height 11
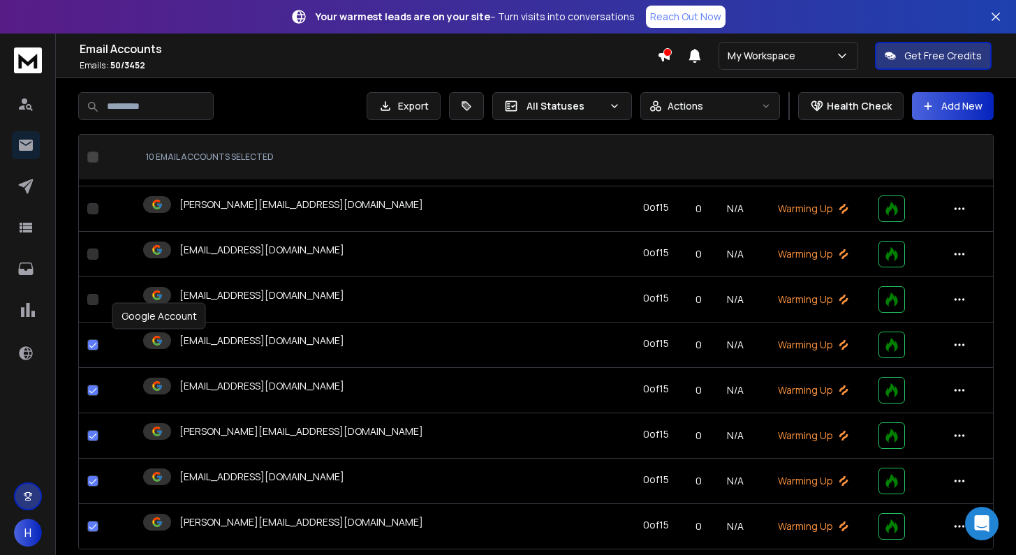
click at [92, 299] on button "button" at bounding box center [92, 299] width 11 height 11
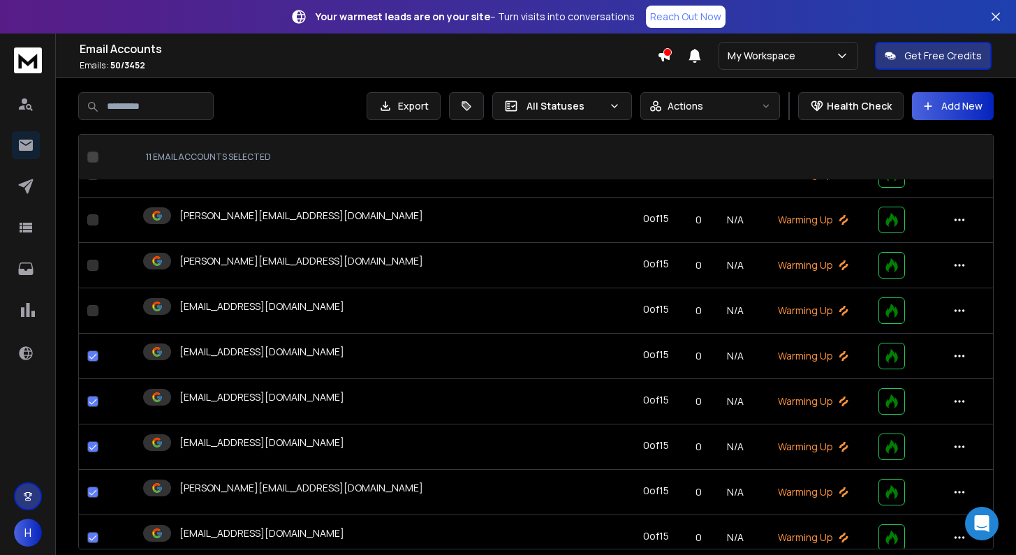
scroll to position [1116, 0]
click at [94, 315] on button "button" at bounding box center [92, 311] width 11 height 11
click at [93, 261] on button "button" at bounding box center [92, 265] width 11 height 11
click at [89, 219] on button "button" at bounding box center [92, 220] width 11 height 11
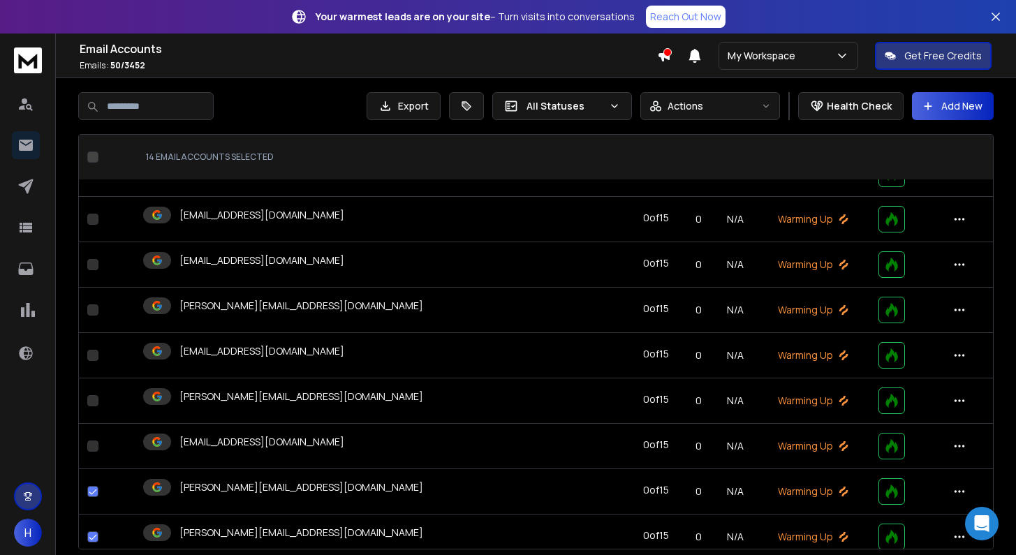
scroll to position [849, 0]
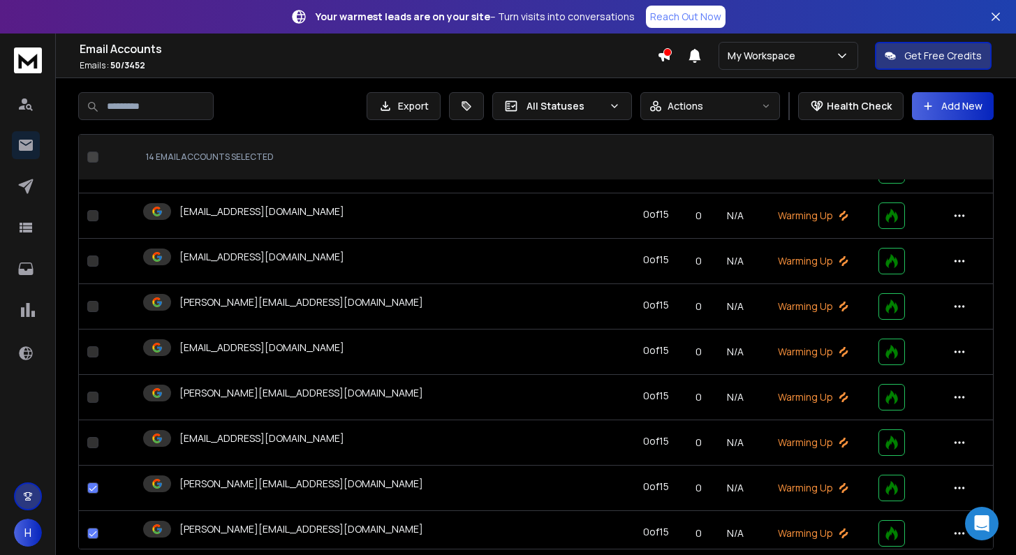
click at [94, 443] on button "button" at bounding box center [92, 442] width 11 height 11
click at [89, 395] on button "button" at bounding box center [92, 397] width 11 height 11
click at [94, 353] on button "button" at bounding box center [92, 351] width 11 height 11
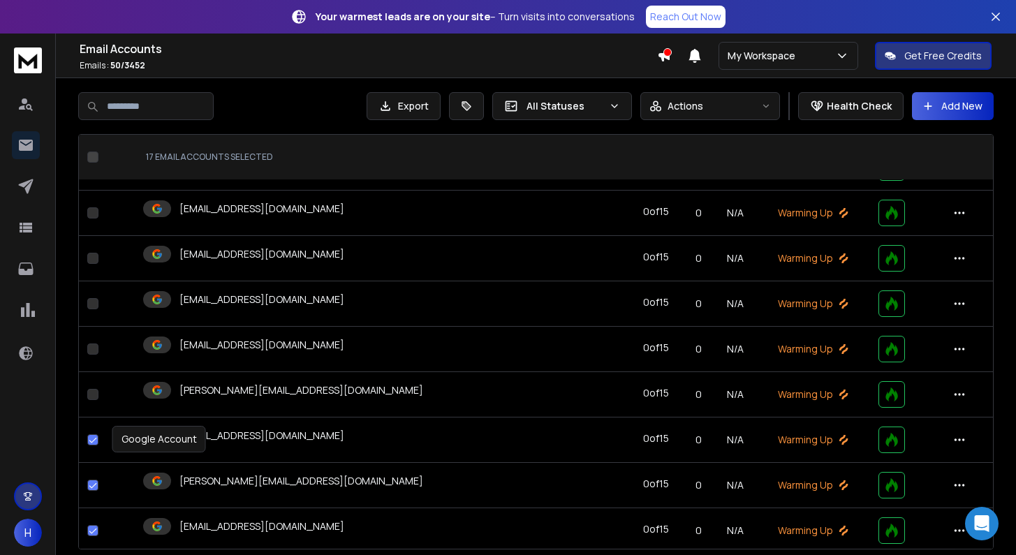
scroll to position [760, 0]
click at [95, 398] on button "button" at bounding box center [92, 395] width 11 height 11
click at [89, 347] on button "button" at bounding box center [92, 350] width 11 height 11
click at [89, 301] on button "button" at bounding box center [92, 305] width 11 height 11
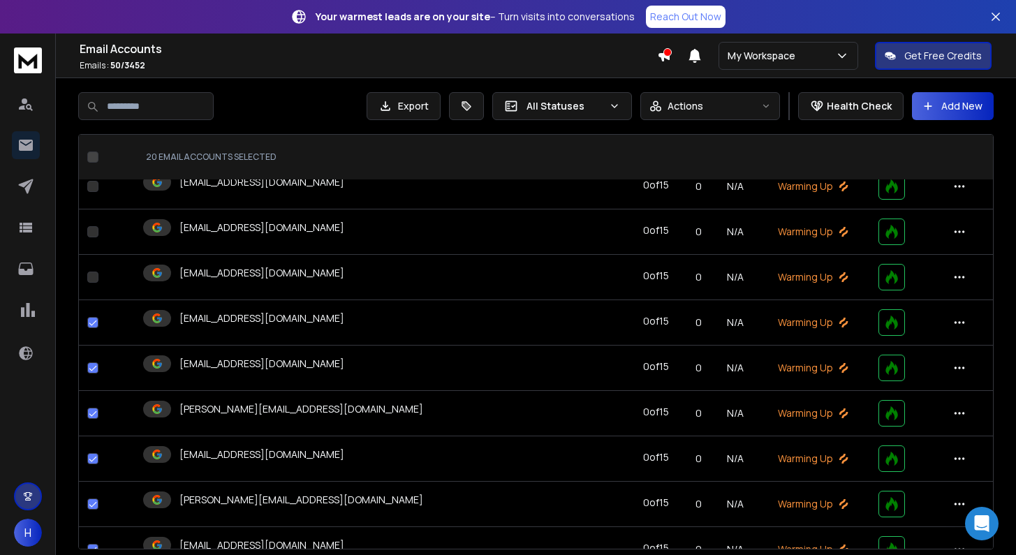
scroll to position [718, 0]
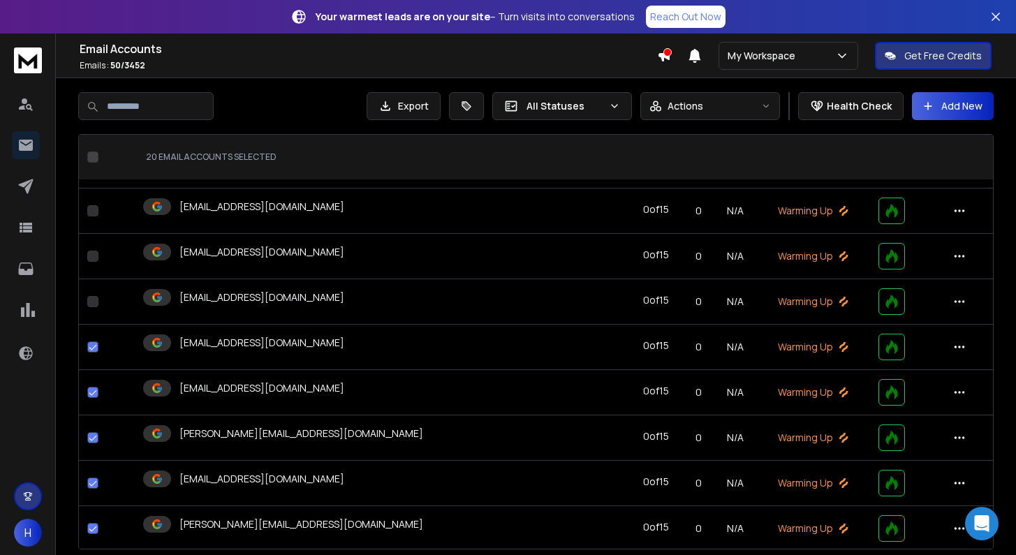
click at [96, 299] on button "button" at bounding box center [92, 301] width 11 height 11
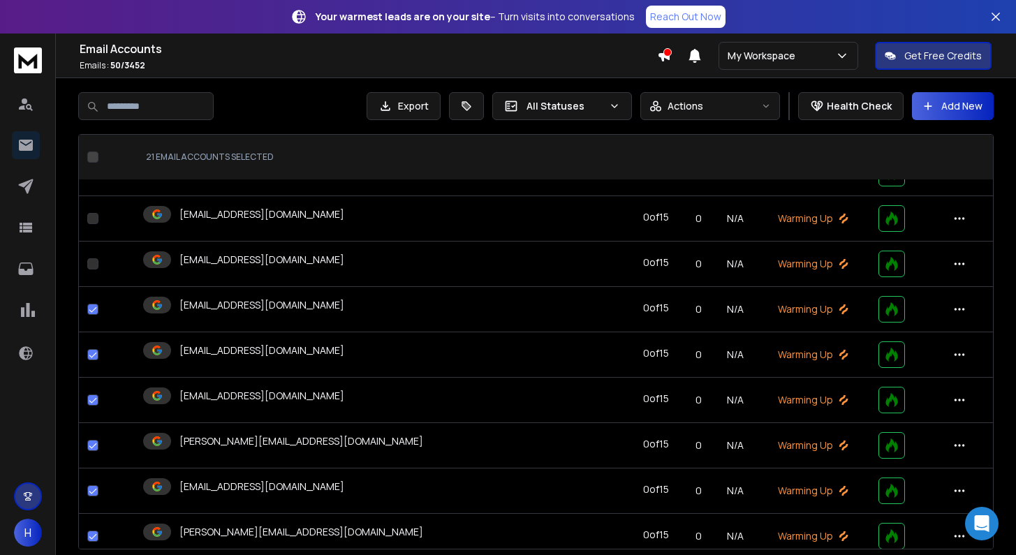
scroll to position [709, 0]
click at [88, 263] on button "button" at bounding box center [92, 264] width 11 height 11
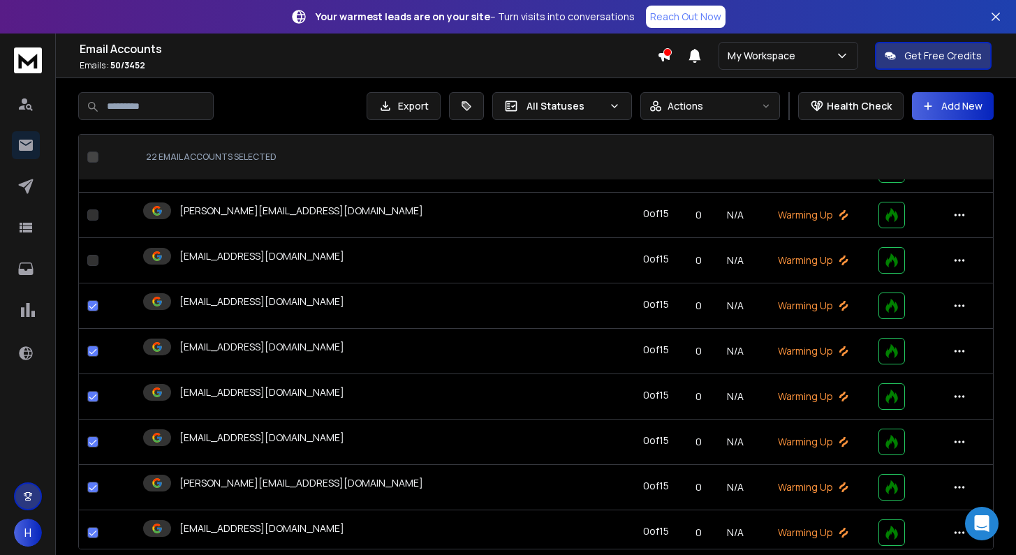
scroll to position [666, 0]
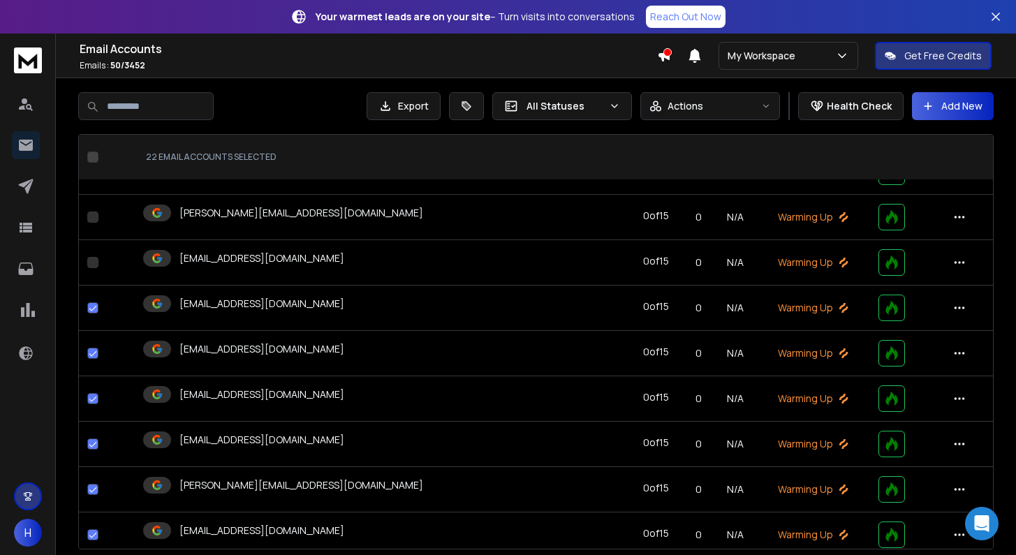
click at [90, 263] on button "button" at bounding box center [92, 262] width 11 height 11
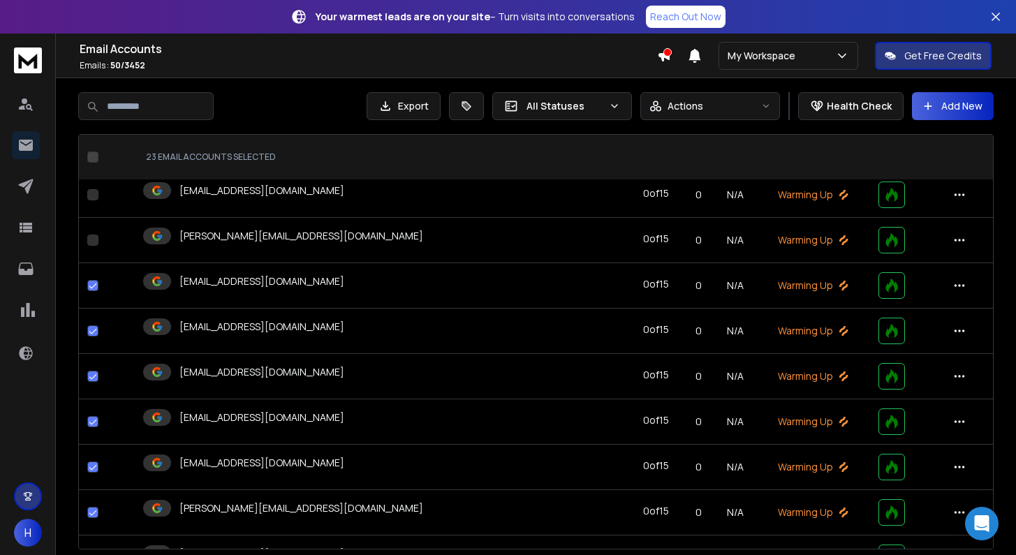
scroll to position [642, 0]
click at [93, 237] on button "button" at bounding box center [92, 241] width 11 height 11
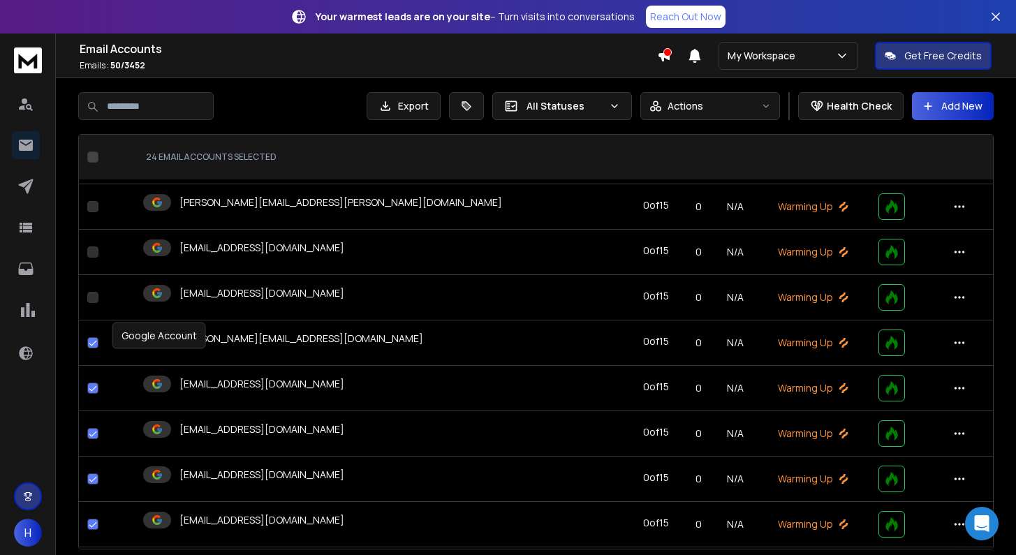
scroll to position [530, 0]
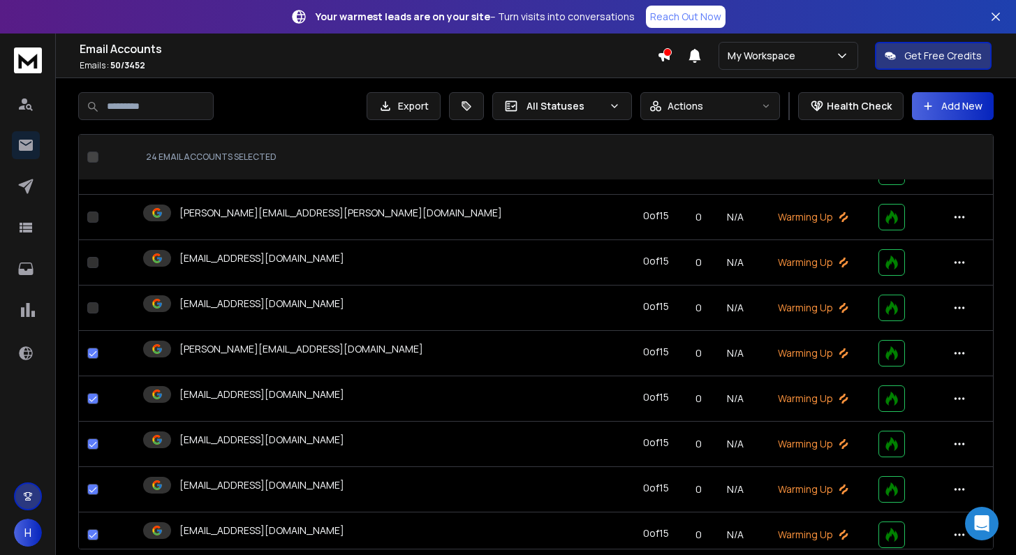
click at [91, 307] on button "button" at bounding box center [92, 307] width 11 height 11
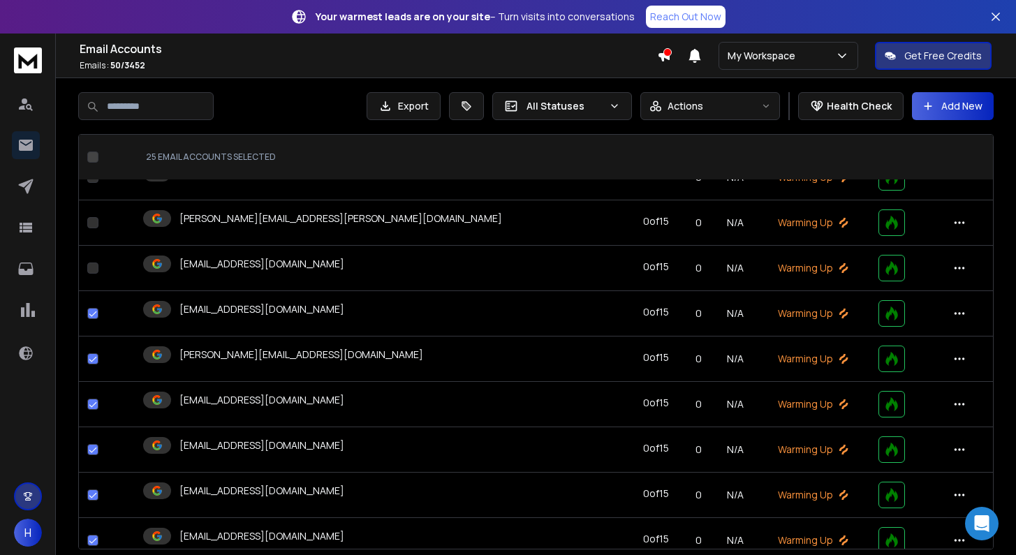
scroll to position [498, 0]
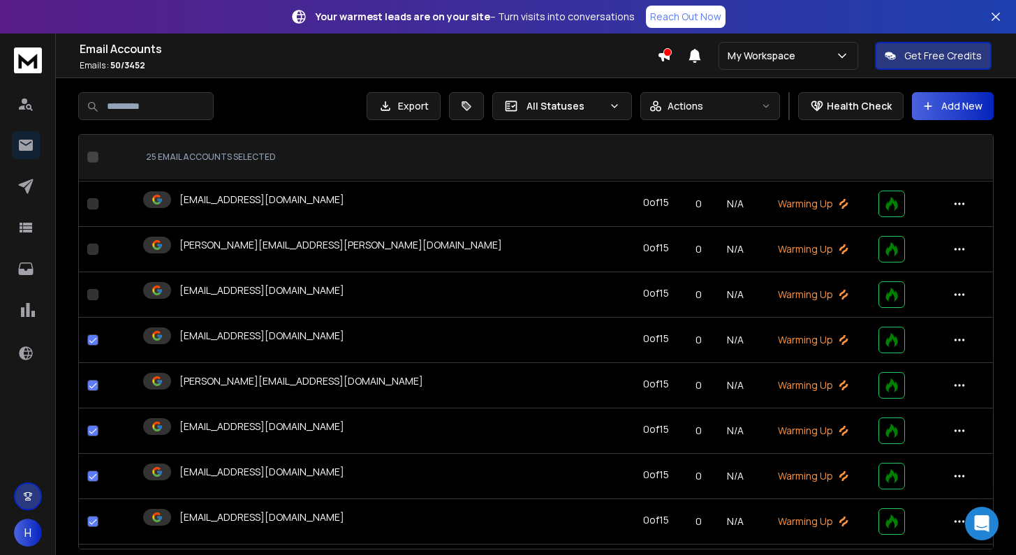
click at [94, 296] on button "button" at bounding box center [92, 294] width 11 height 11
click at [91, 249] on button "button" at bounding box center [92, 249] width 11 height 11
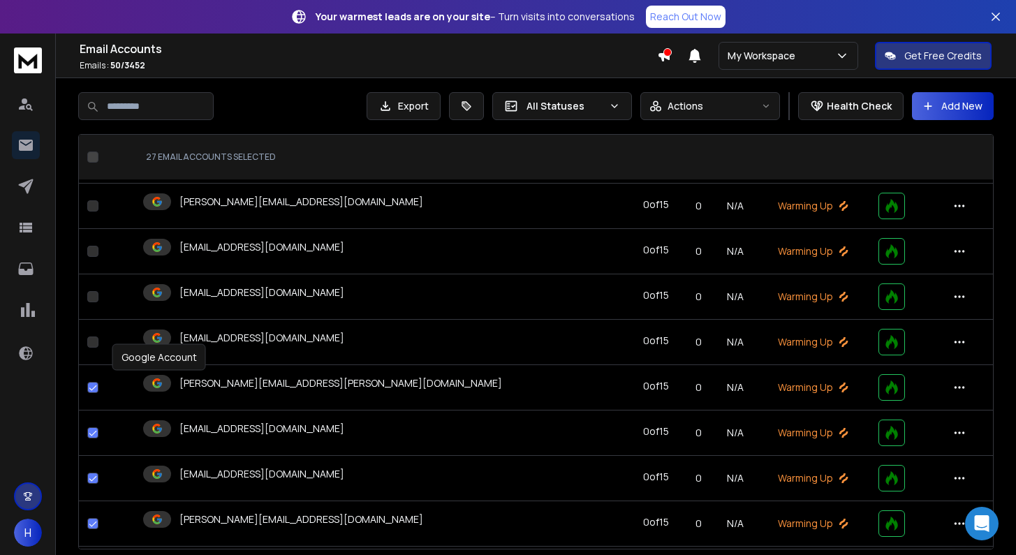
scroll to position [358, 0]
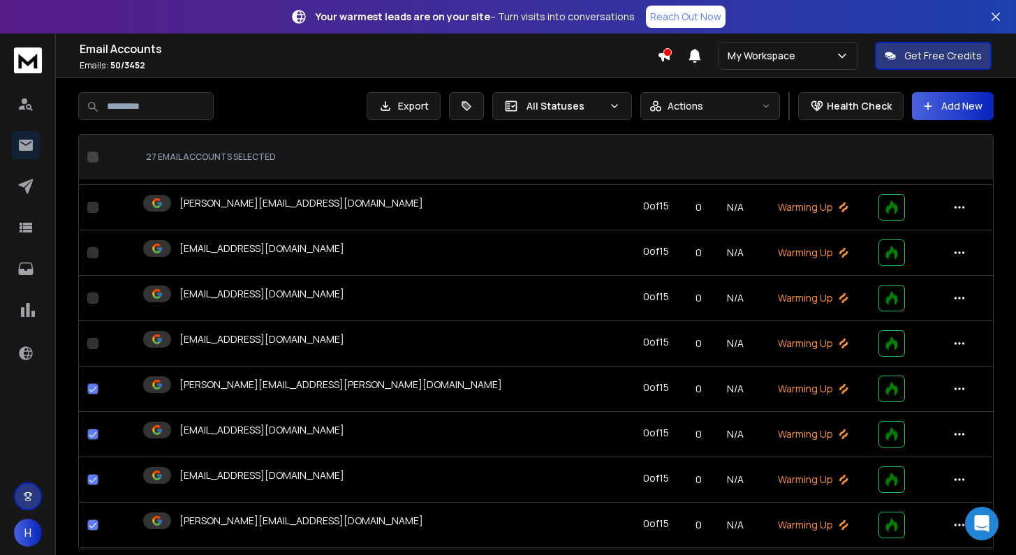
click at [94, 252] on button "button" at bounding box center [92, 252] width 11 height 11
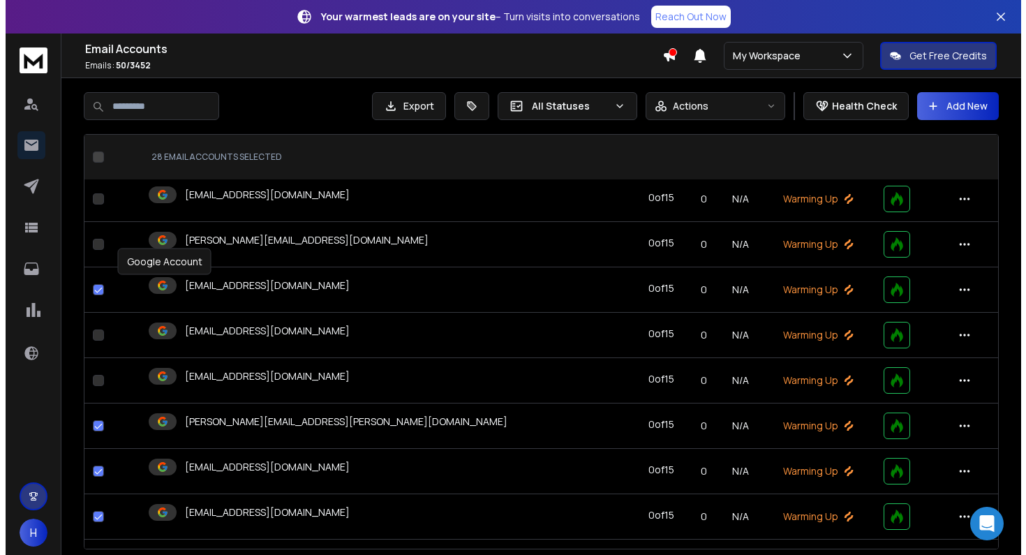
scroll to position [320, 0]
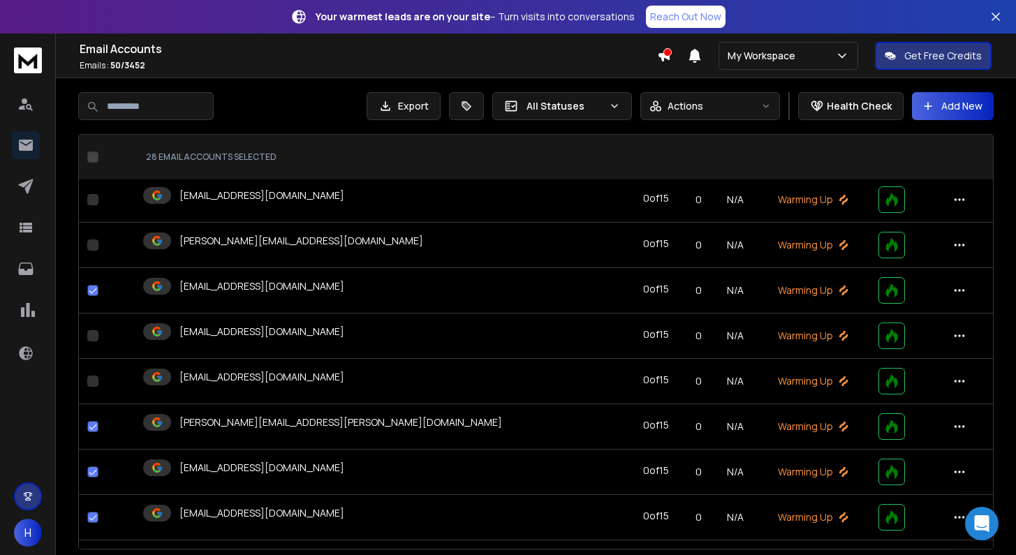
click at [90, 243] on button "button" at bounding box center [92, 244] width 11 height 11
click at [656, 105] on icon "button" at bounding box center [655, 106] width 13 height 13
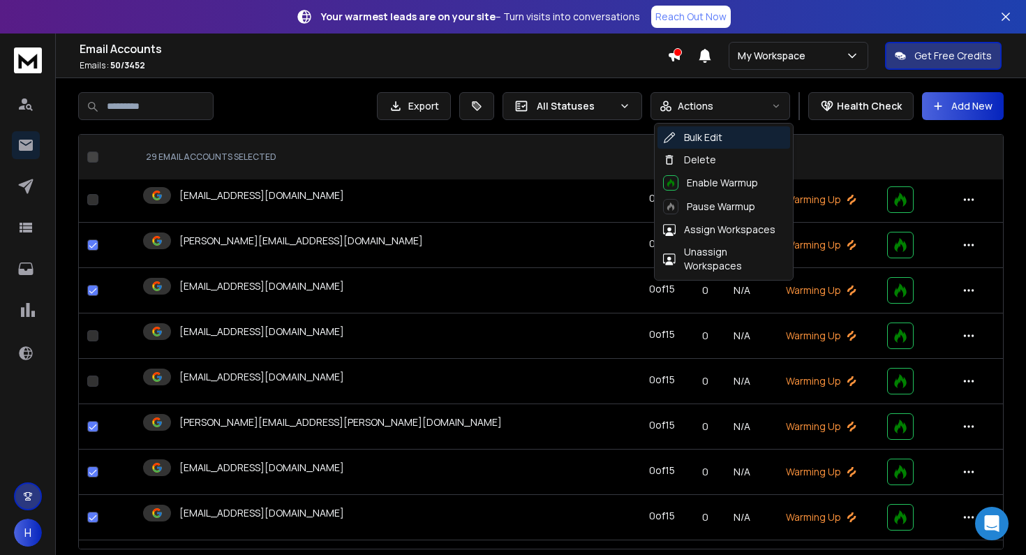
click at [669, 133] on icon at bounding box center [669, 137] width 13 height 13
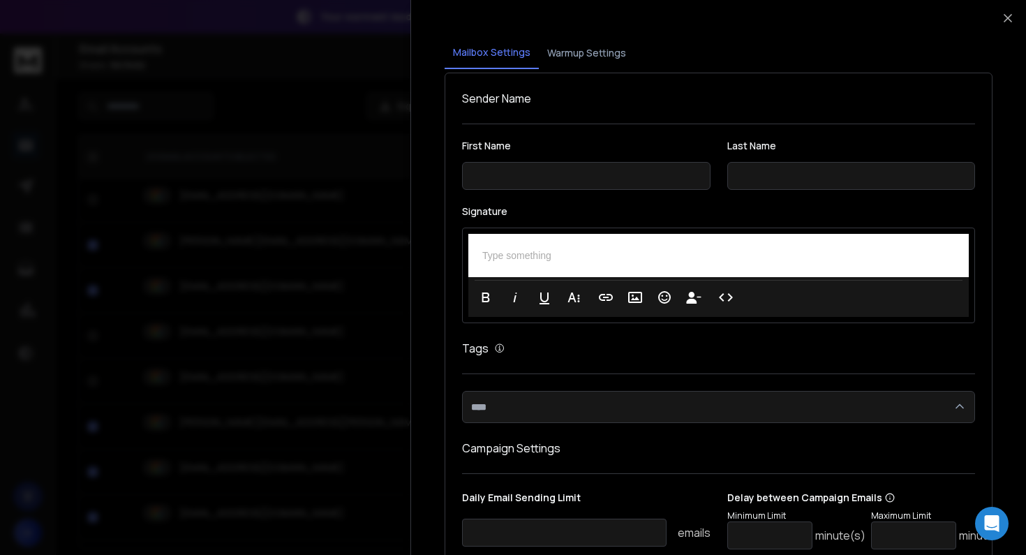
click at [584, 57] on button "Warmup Settings" at bounding box center [587, 53] width 96 height 31
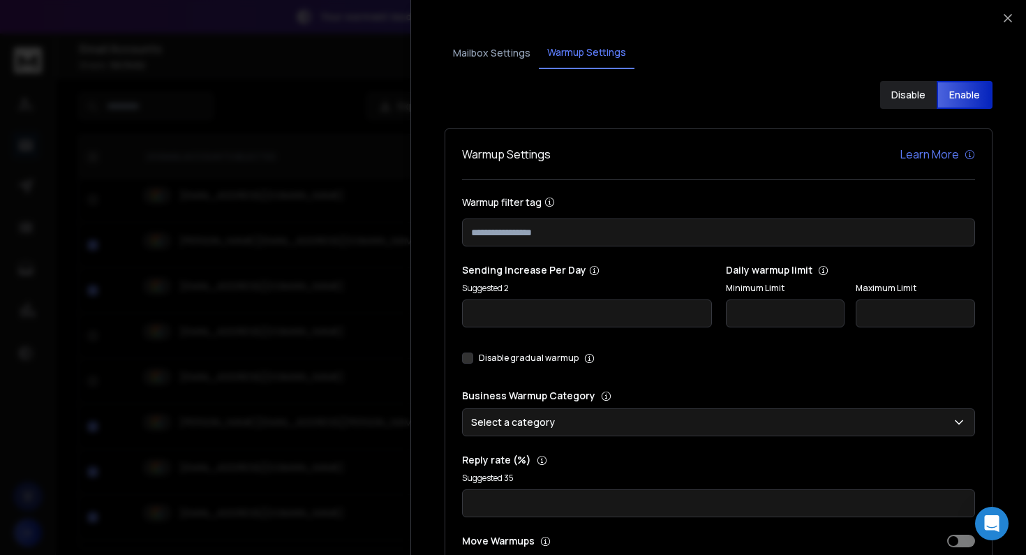
click at [563, 228] on input at bounding box center [718, 233] width 513 height 28
type input "**********"
click at [561, 311] on input "number" at bounding box center [587, 314] width 250 height 28
type input "*"
click at [765, 318] on input "number" at bounding box center [785, 314] width 119 height 28
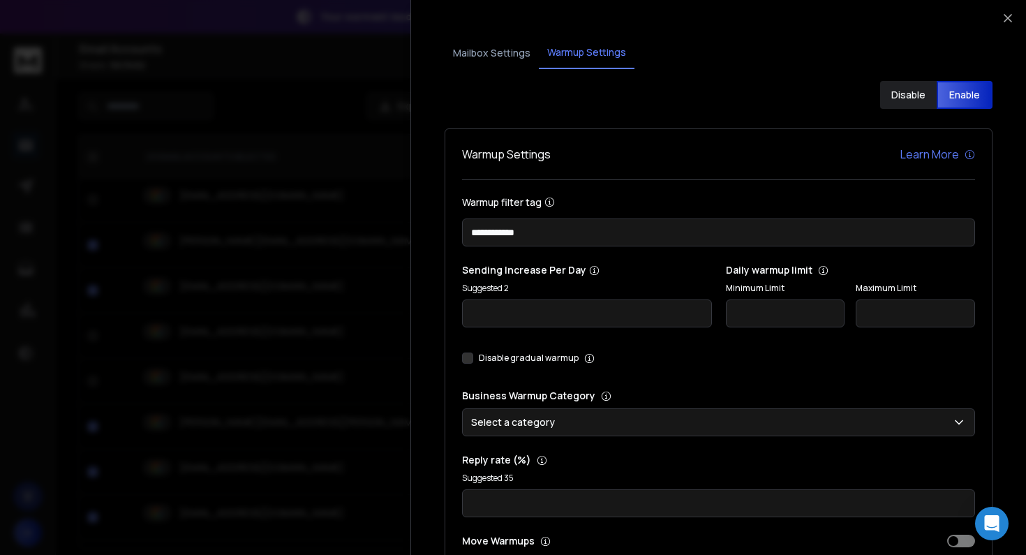
type input "*"
click at [917, 323] on input "number" at bounding box center [915, 314] width 119 height 28
type input "**"
click at [810, 383] on form "**********" at bounding box center [718, 411] width 513 height 531
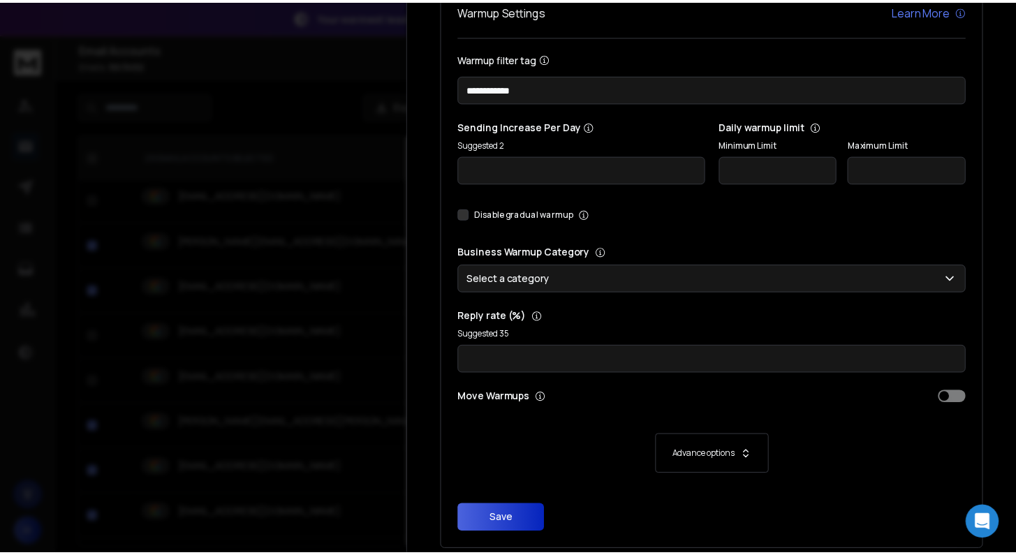
scroll to position [179, 0]
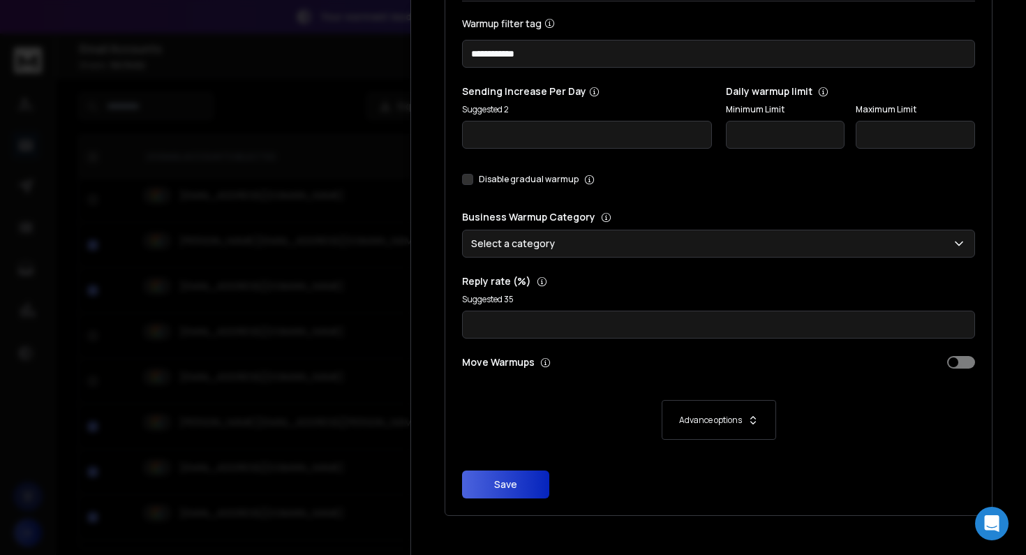
click at [510, 482] on button "Save" at bounding box center [505, 485] width 87 height 28
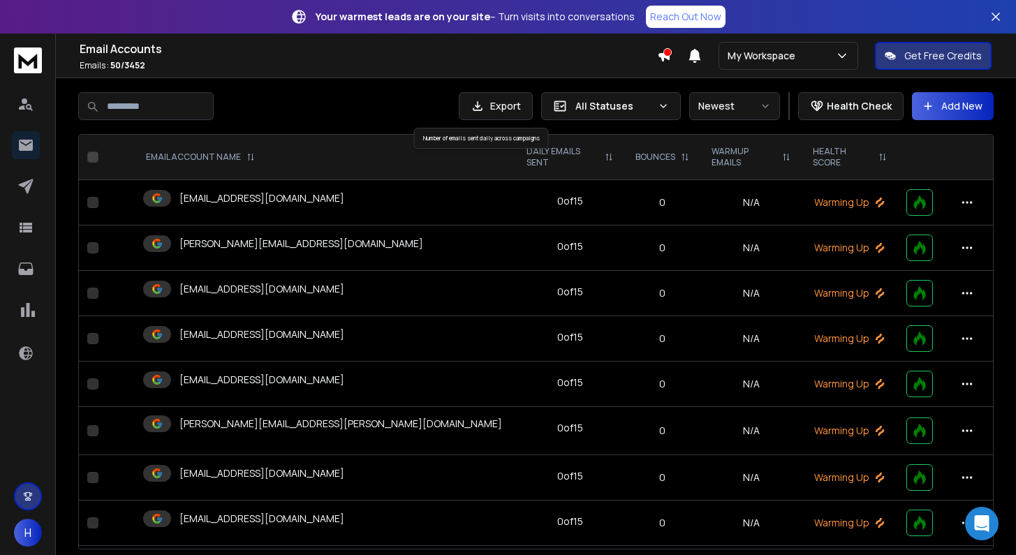
click at [391, 115] on div at bounding box center [264, 106] width 372 height 28
